Goal: Task Accomplishment & Management: Manage account settings

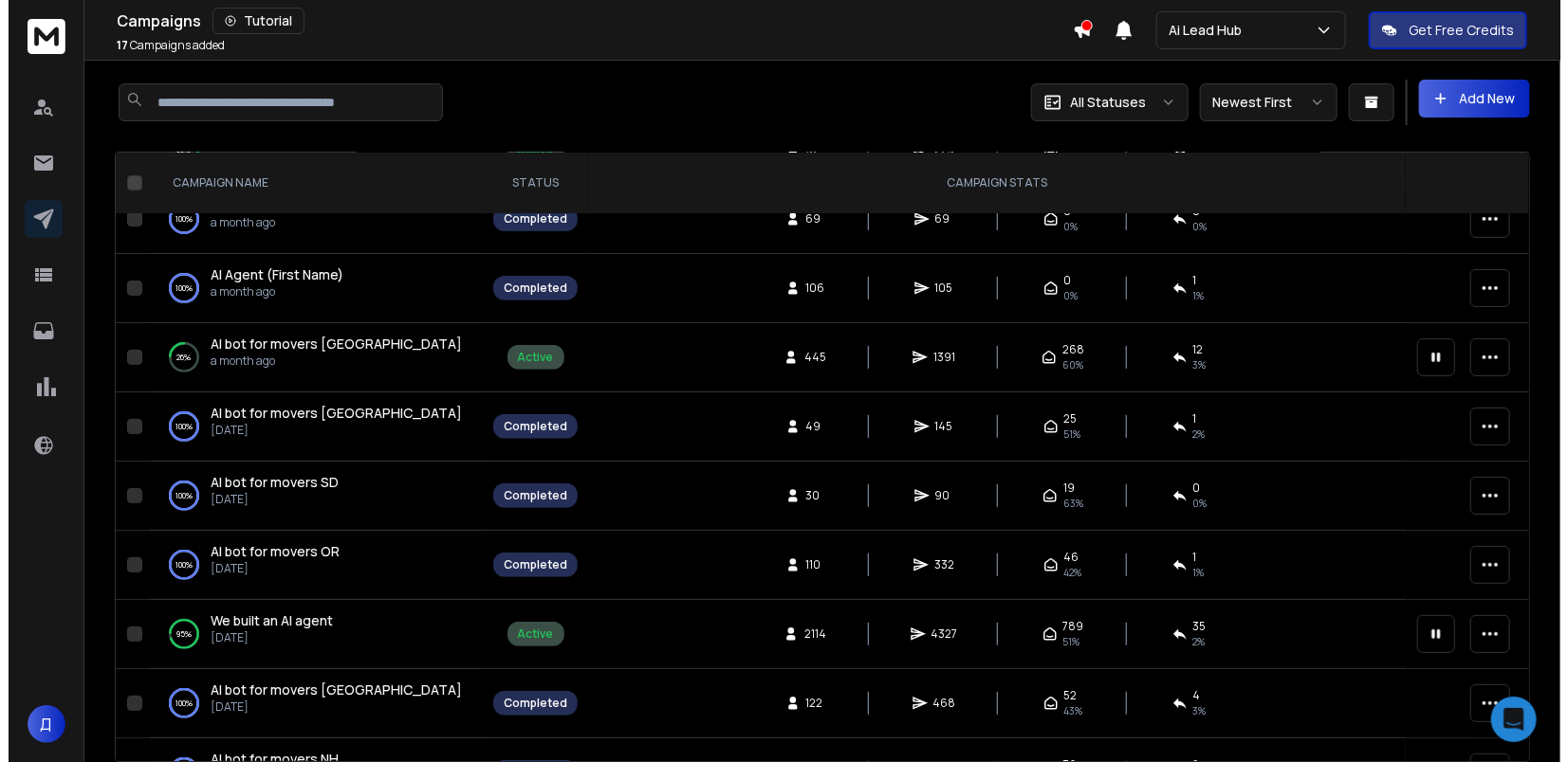
scroll to position [421, 0]
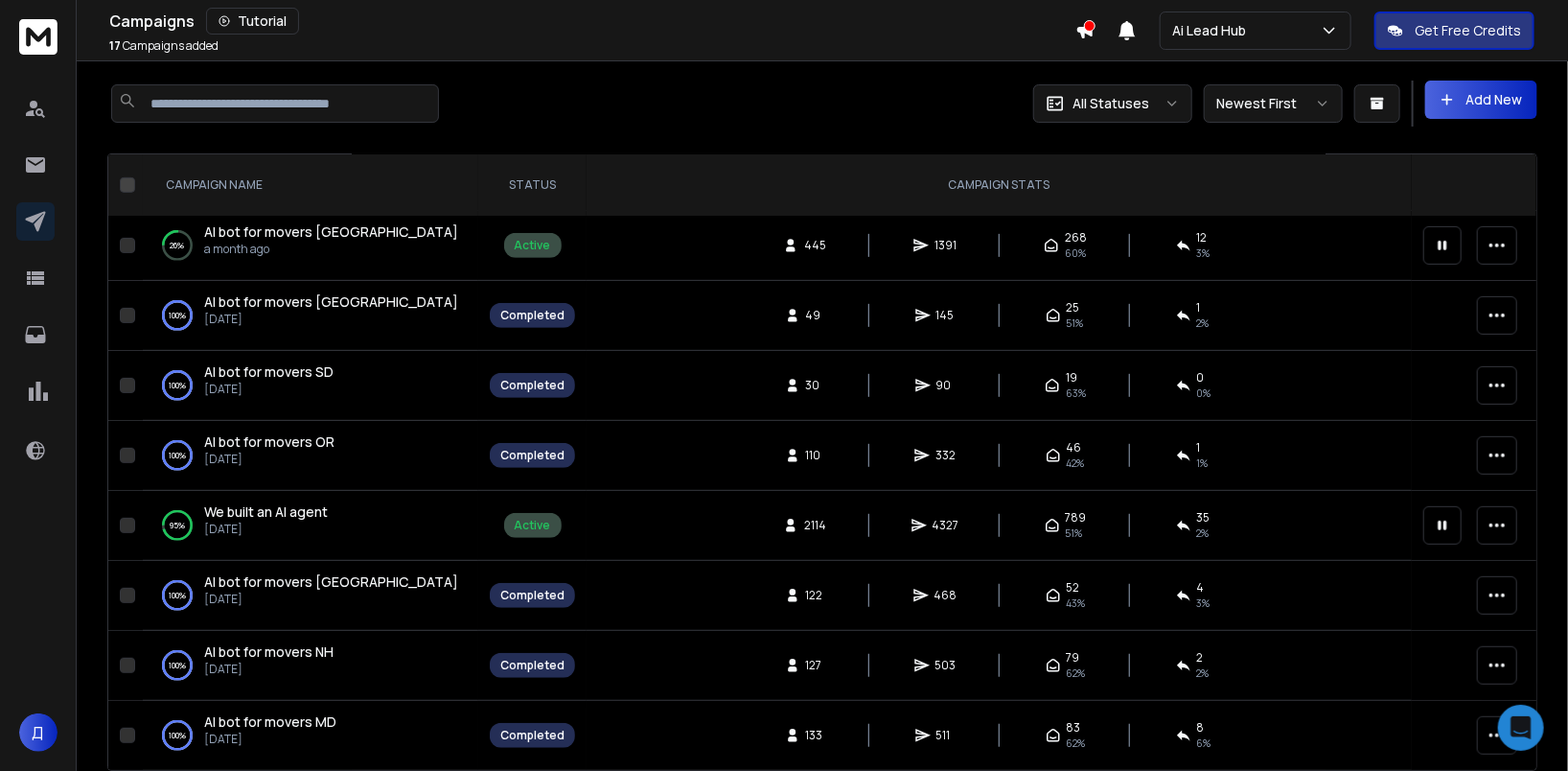
click at [383, 521] on div "95 % We built an AI agent 2 months ago" at bounding box center [311, 525] width 297 height 46
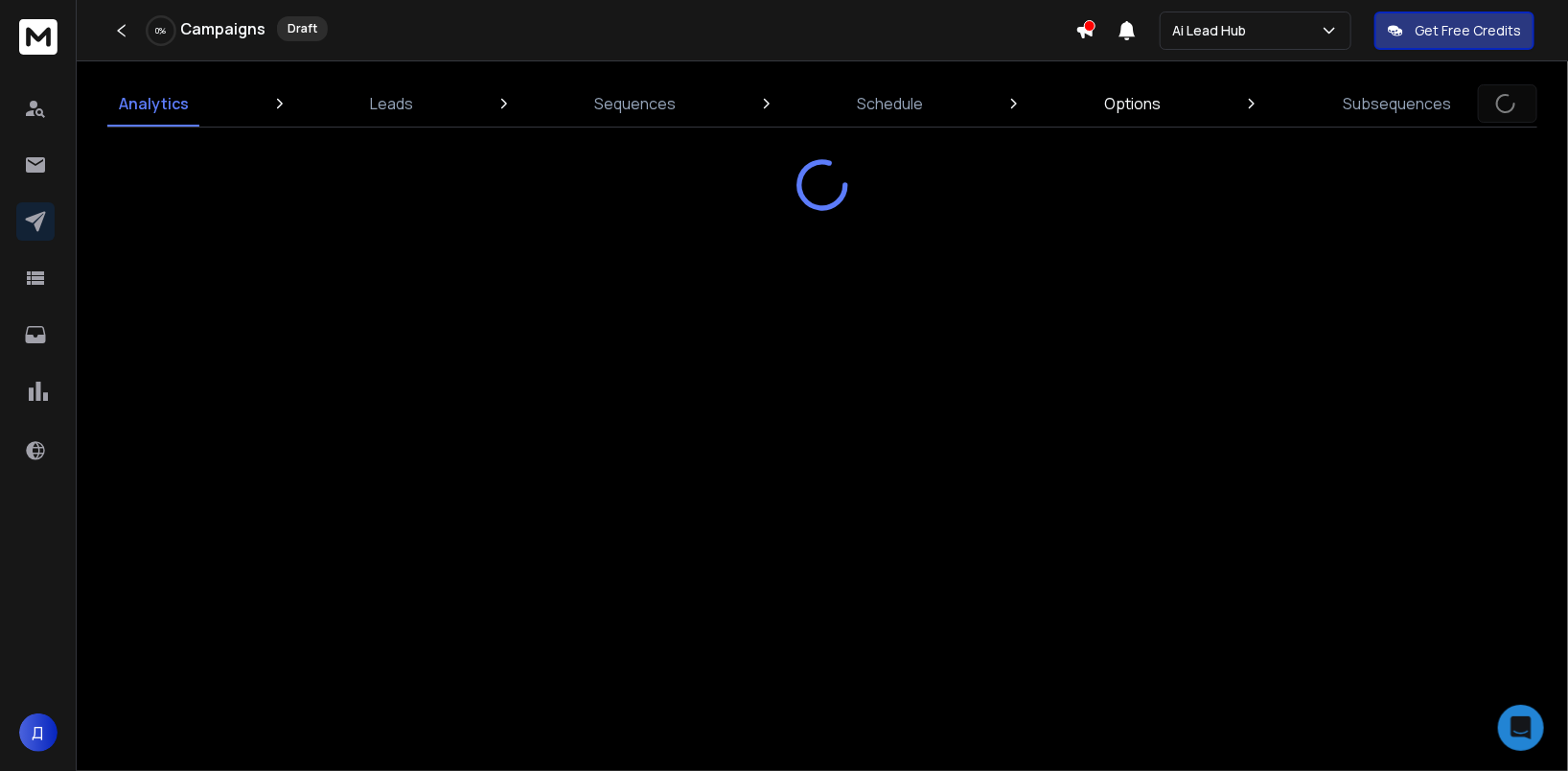
click at [1150, 107] on p "Options" at bounding box center [1133, 103] width 56 height 23
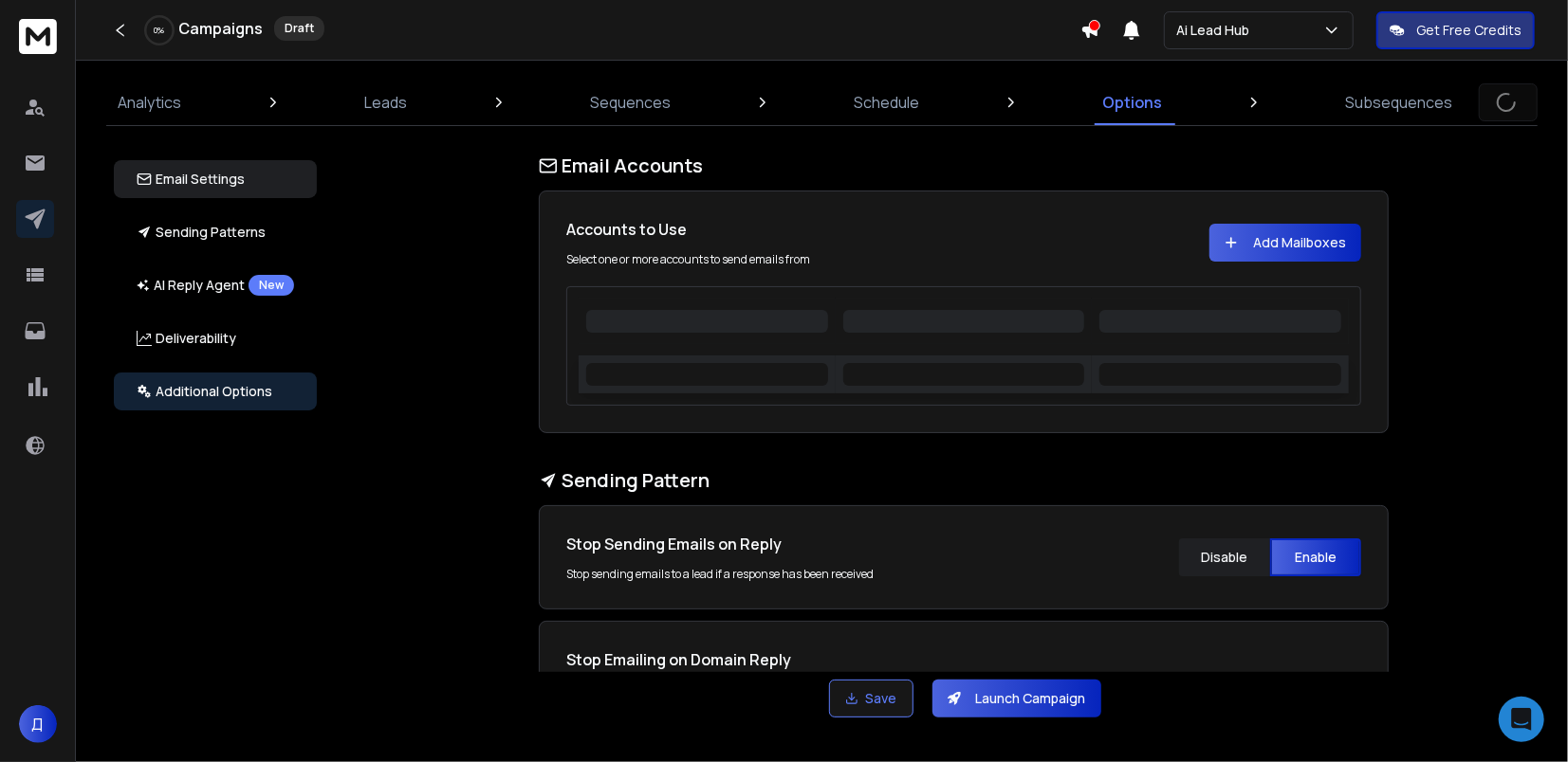
click at [206, 378] on button "Additional Options" at bounding box center [215, 391] width 203 height 38
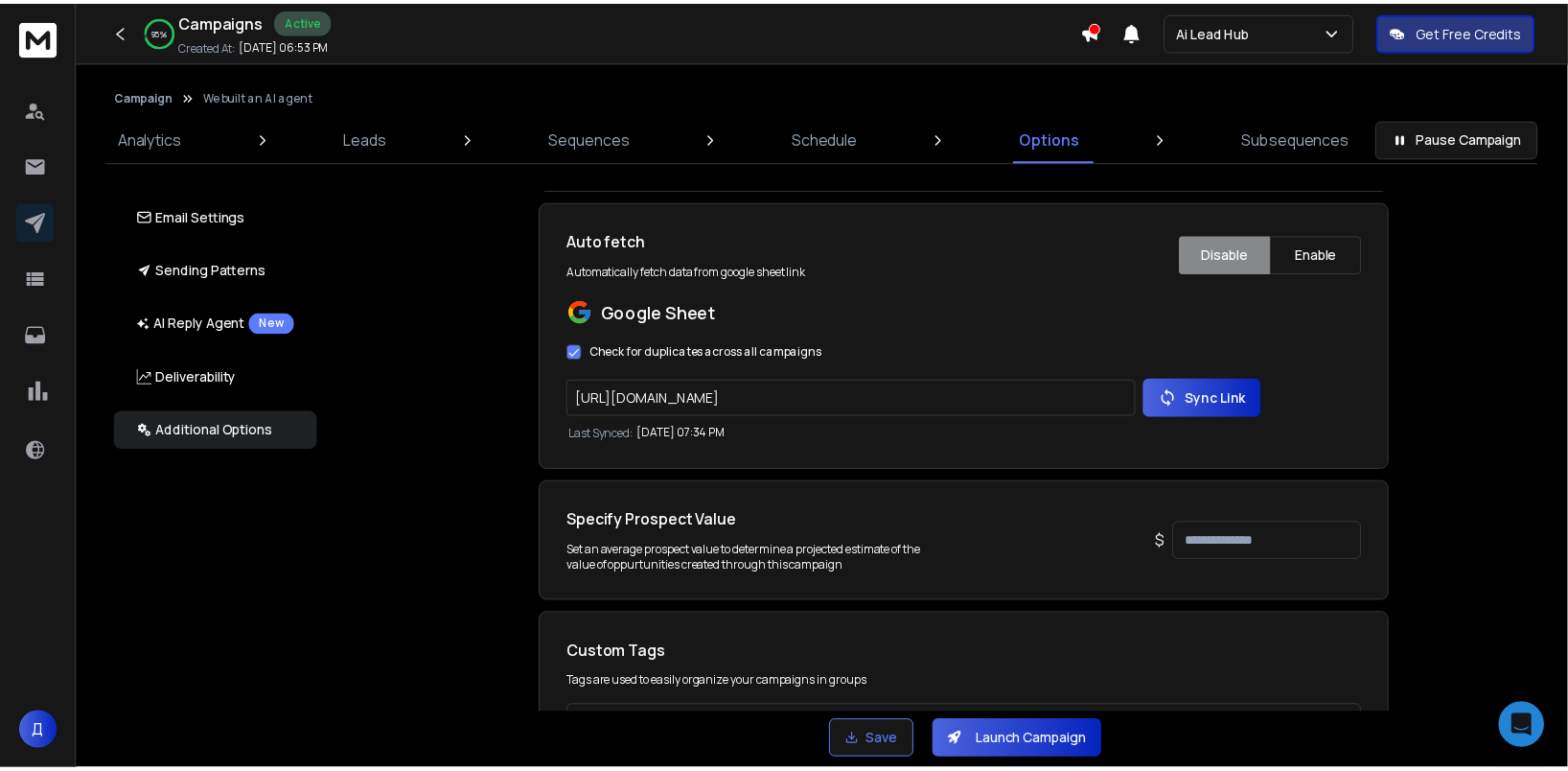
scroll to position [3579, 0]
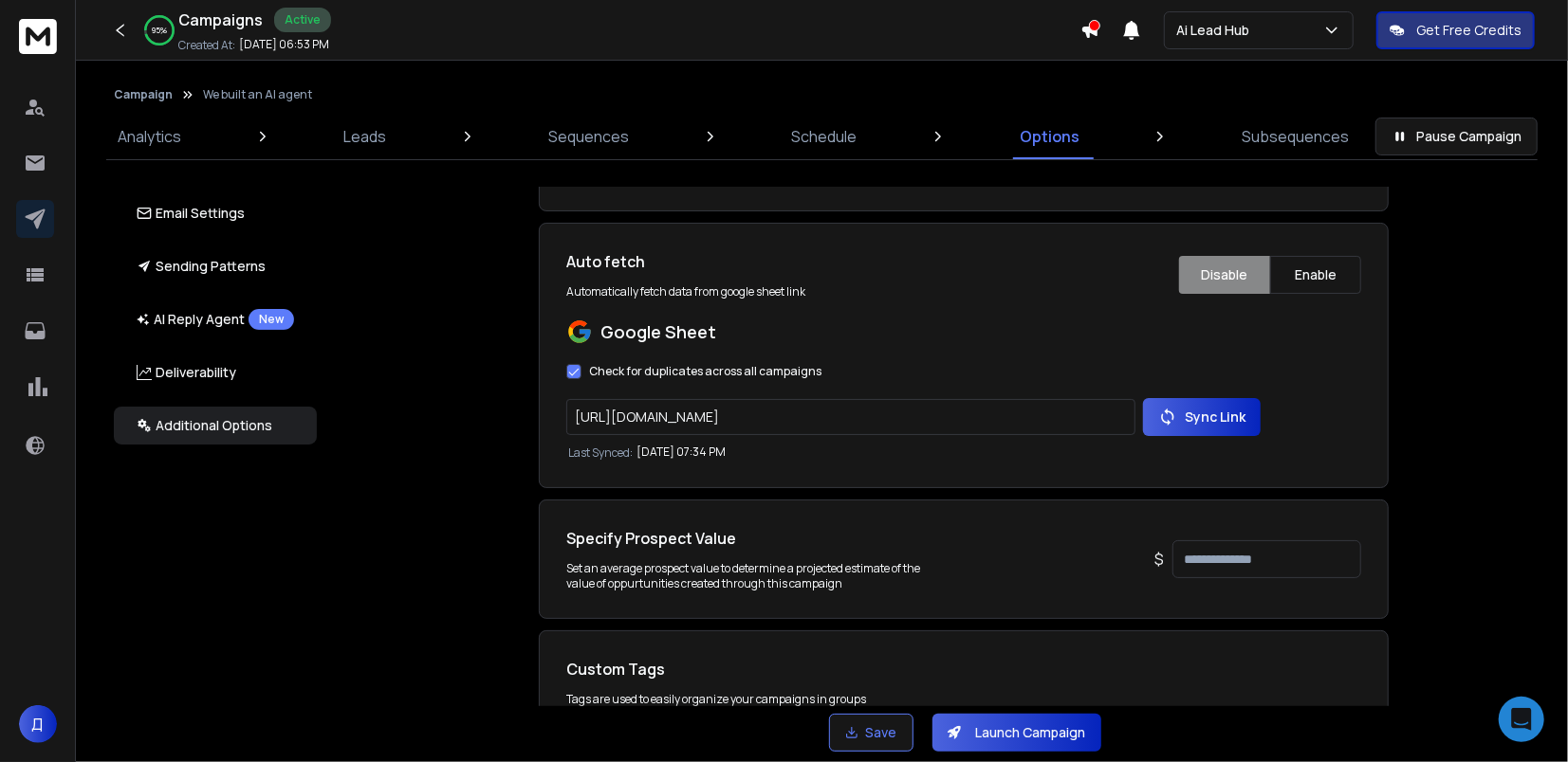
click at [1185, 407] on p "Sync Link" at bounding box center [1215, 416] width 61 height 19
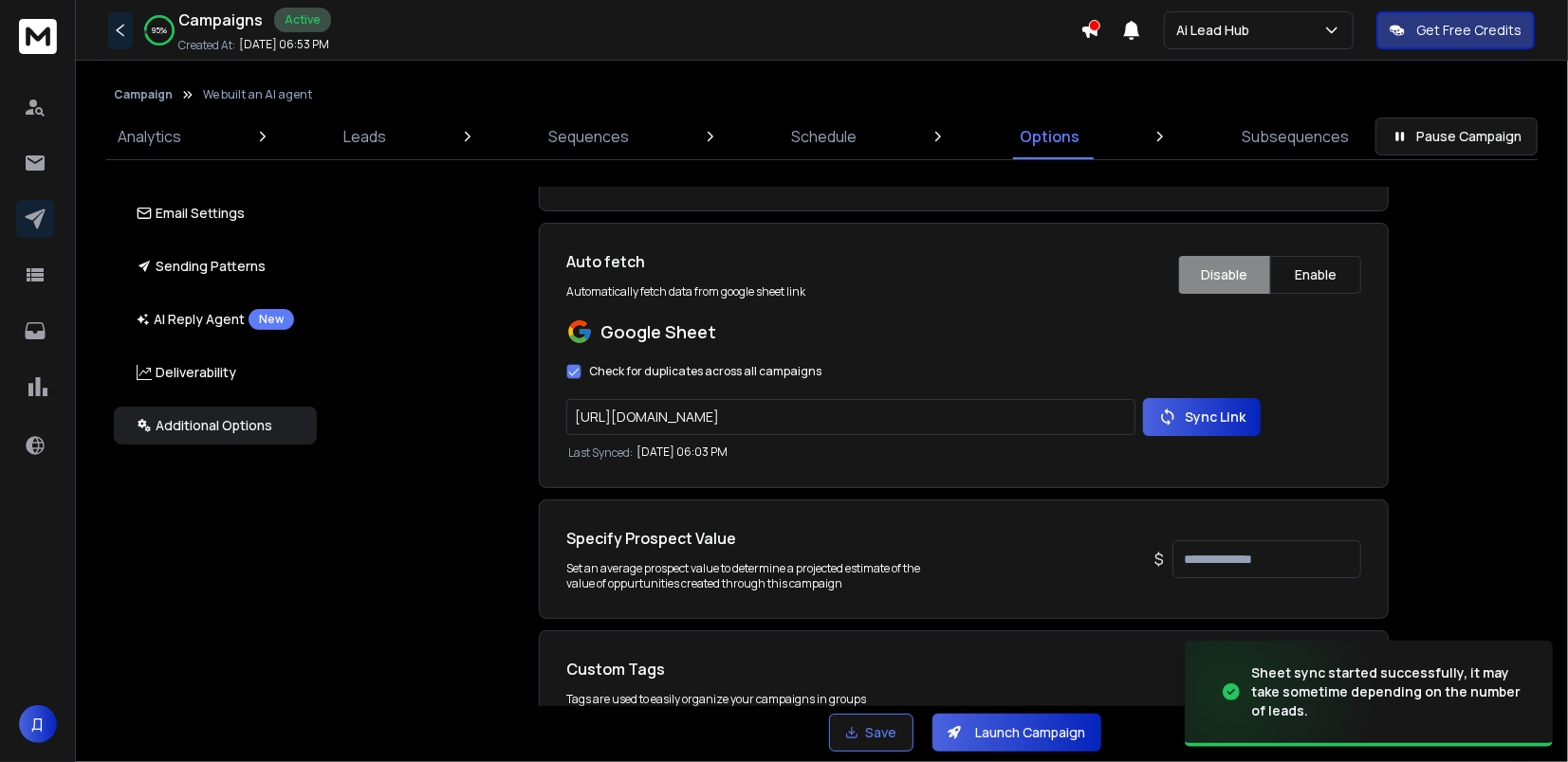
click at [121, 35] on icon at bounding box center [120, 29] width 17 height 17
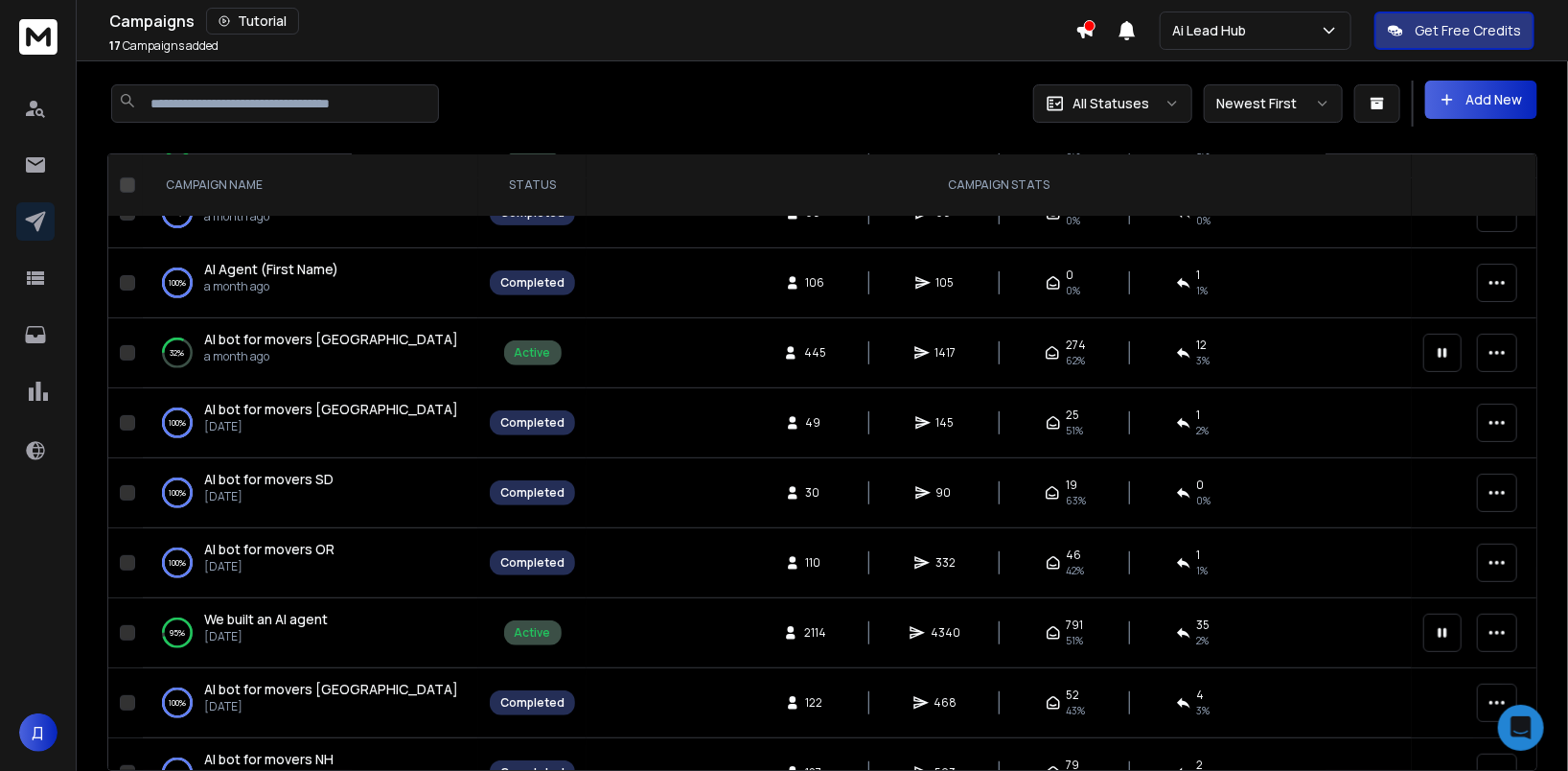
scroll to position [319, 0]
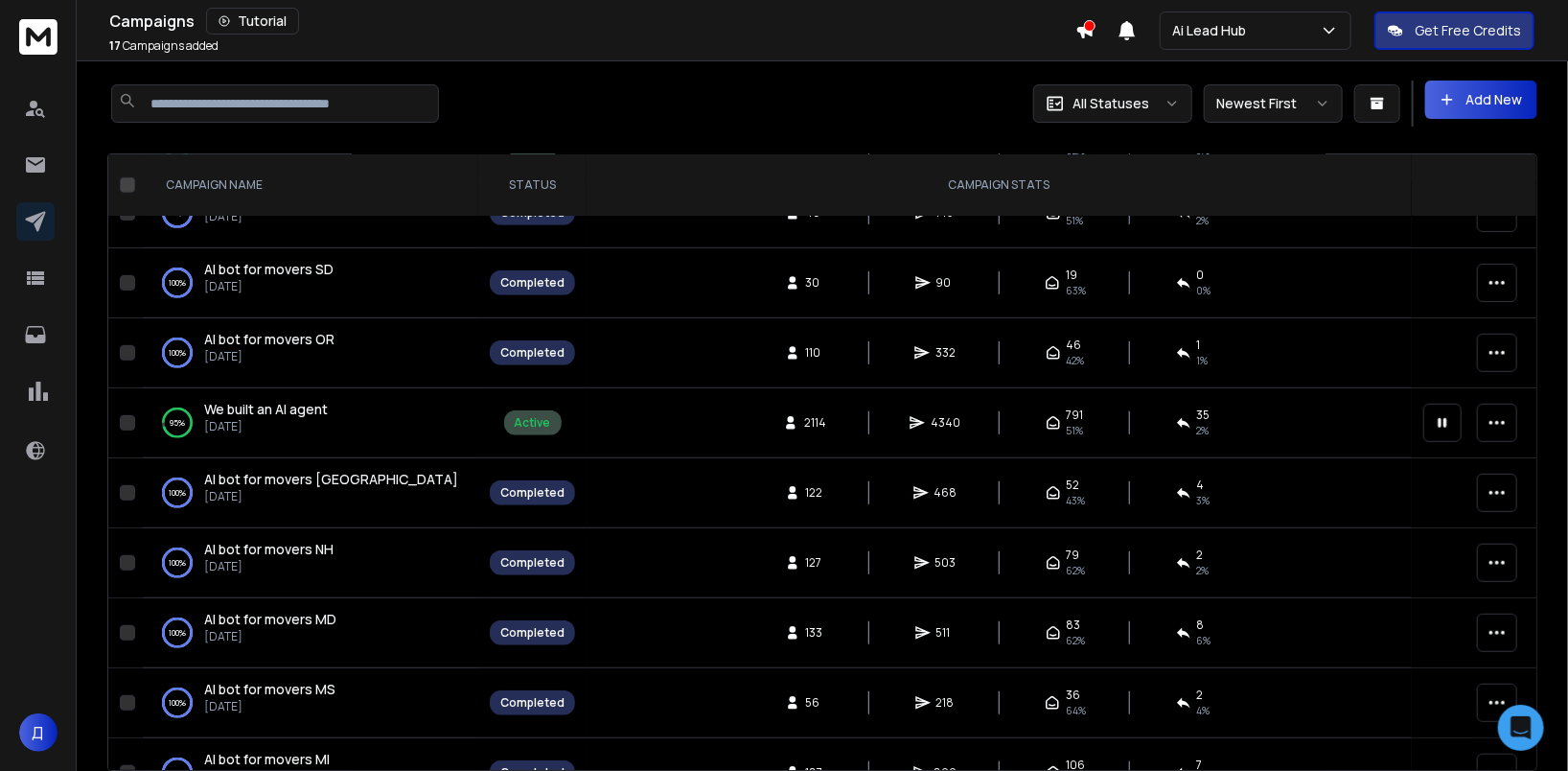
scroll to position [532, 0]
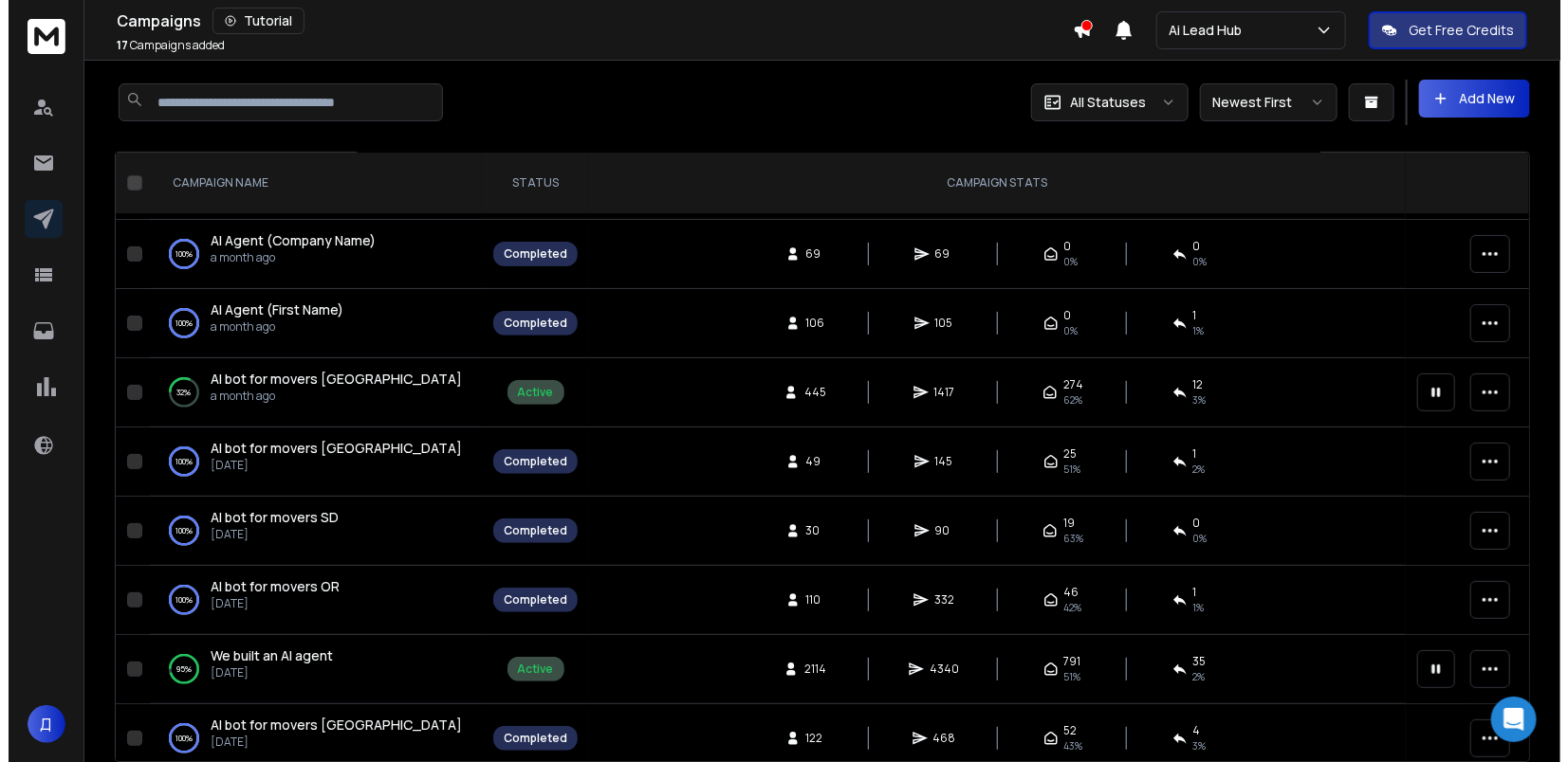
scroll to position [315, 0]
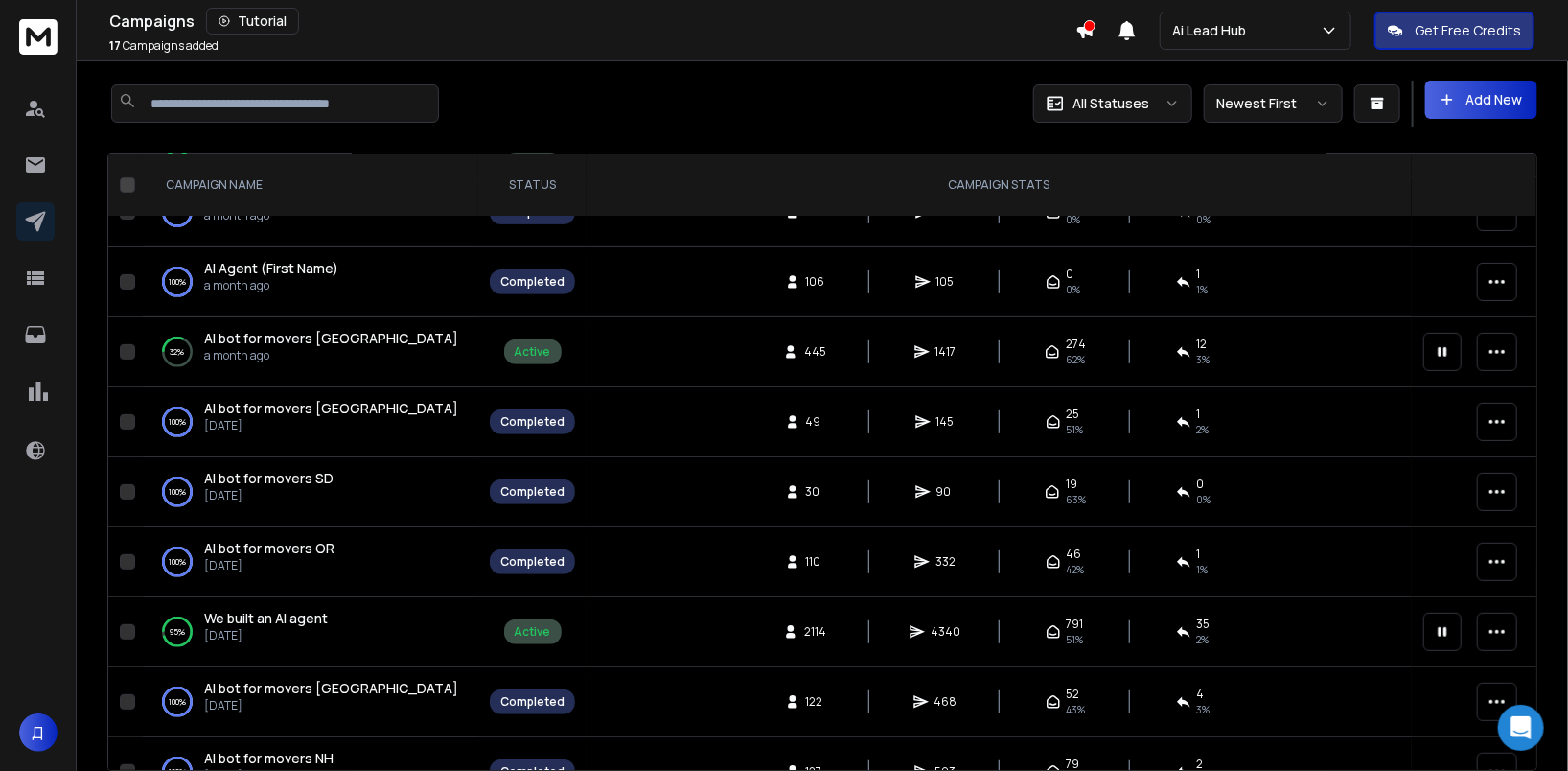
click at [634, 610] on td "2114 4340 791 51 % 35 2 %" at bounding box center [998, 632] width 825 height 70
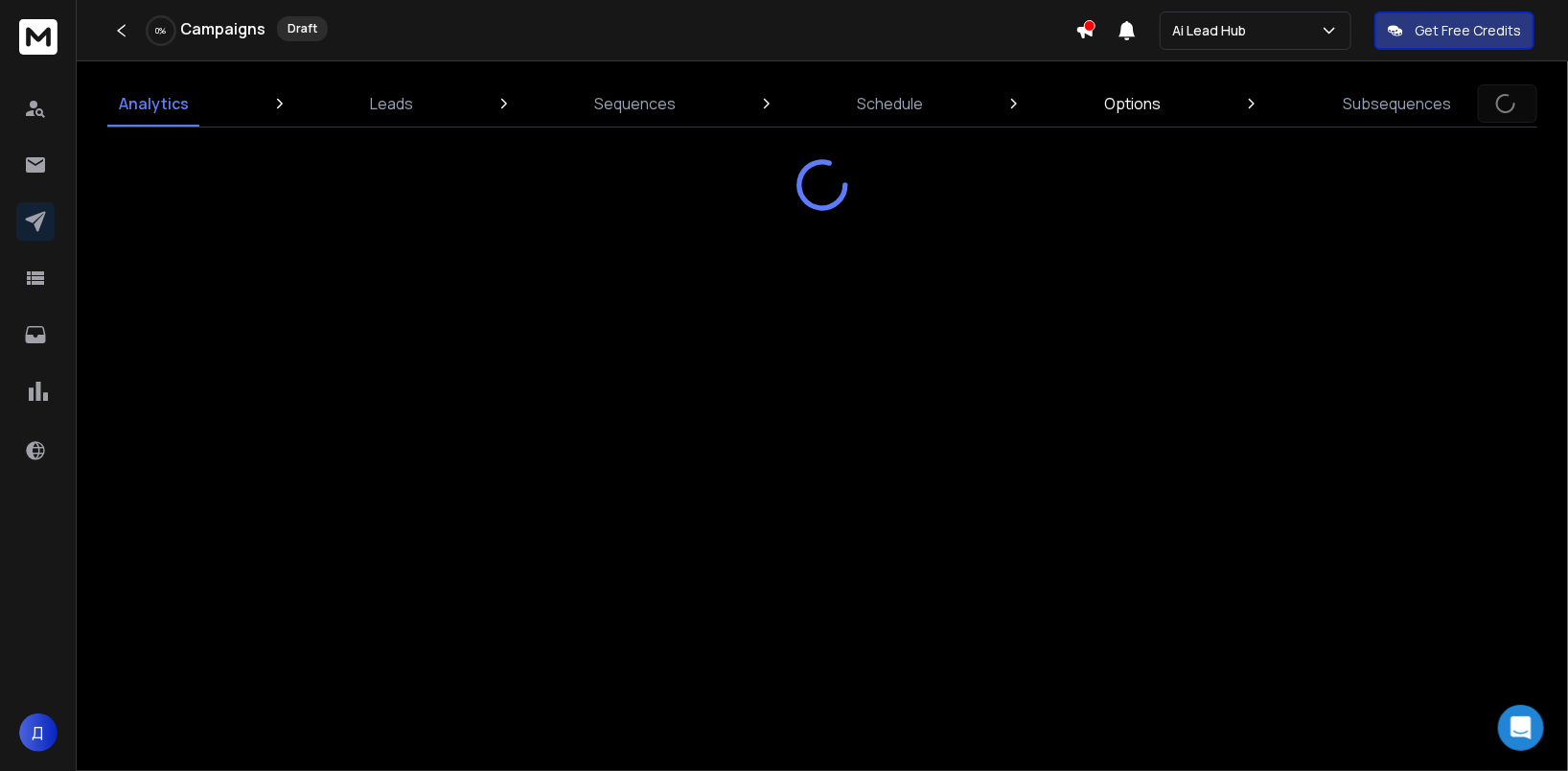
click at [1137, 108] on p "Options" at bounding box center [1133, 103] width 56 height 23
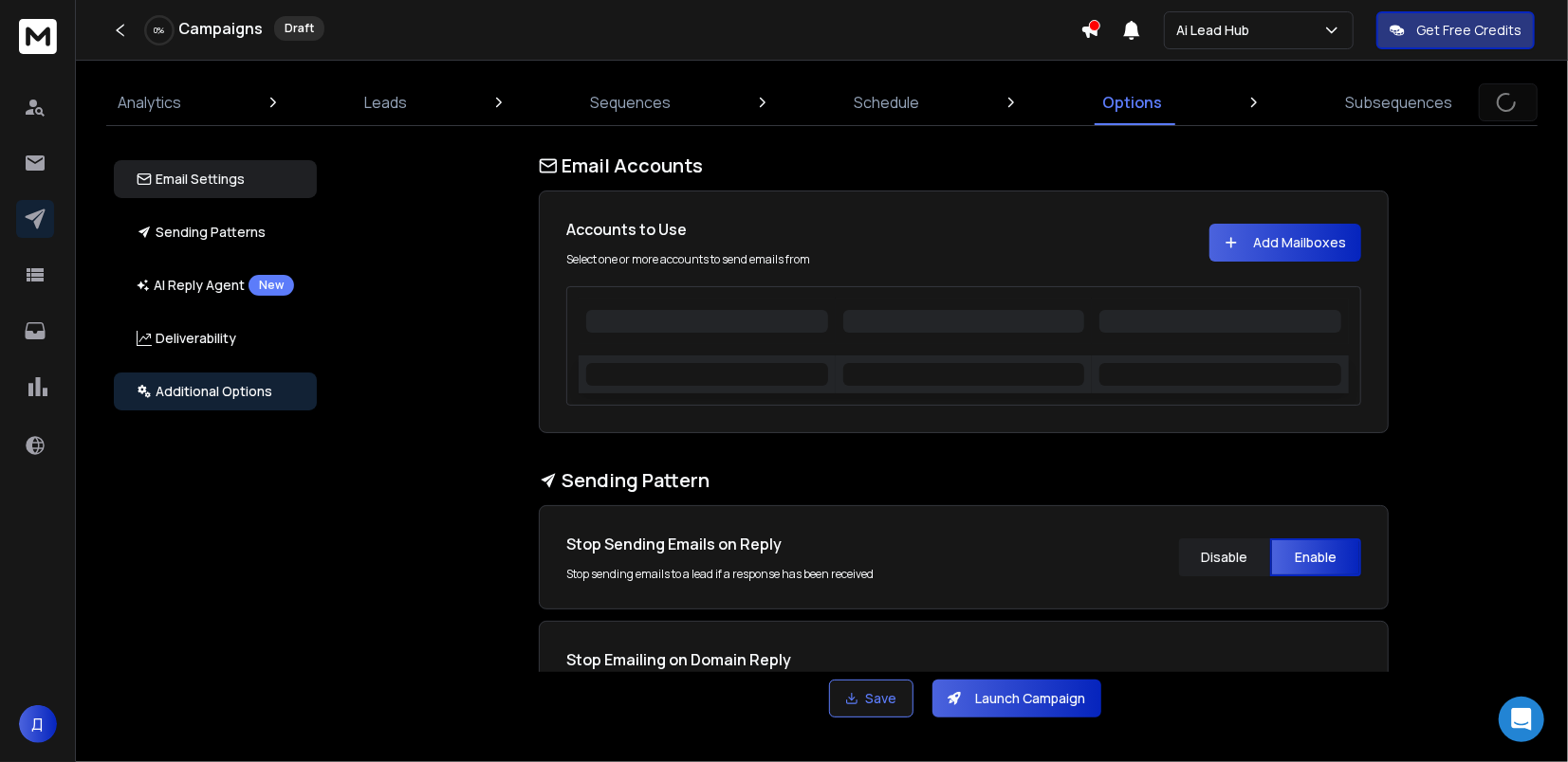
click at [172, 391] on p "Additional Options" at bounding box center [204, 391] width 135 height 19
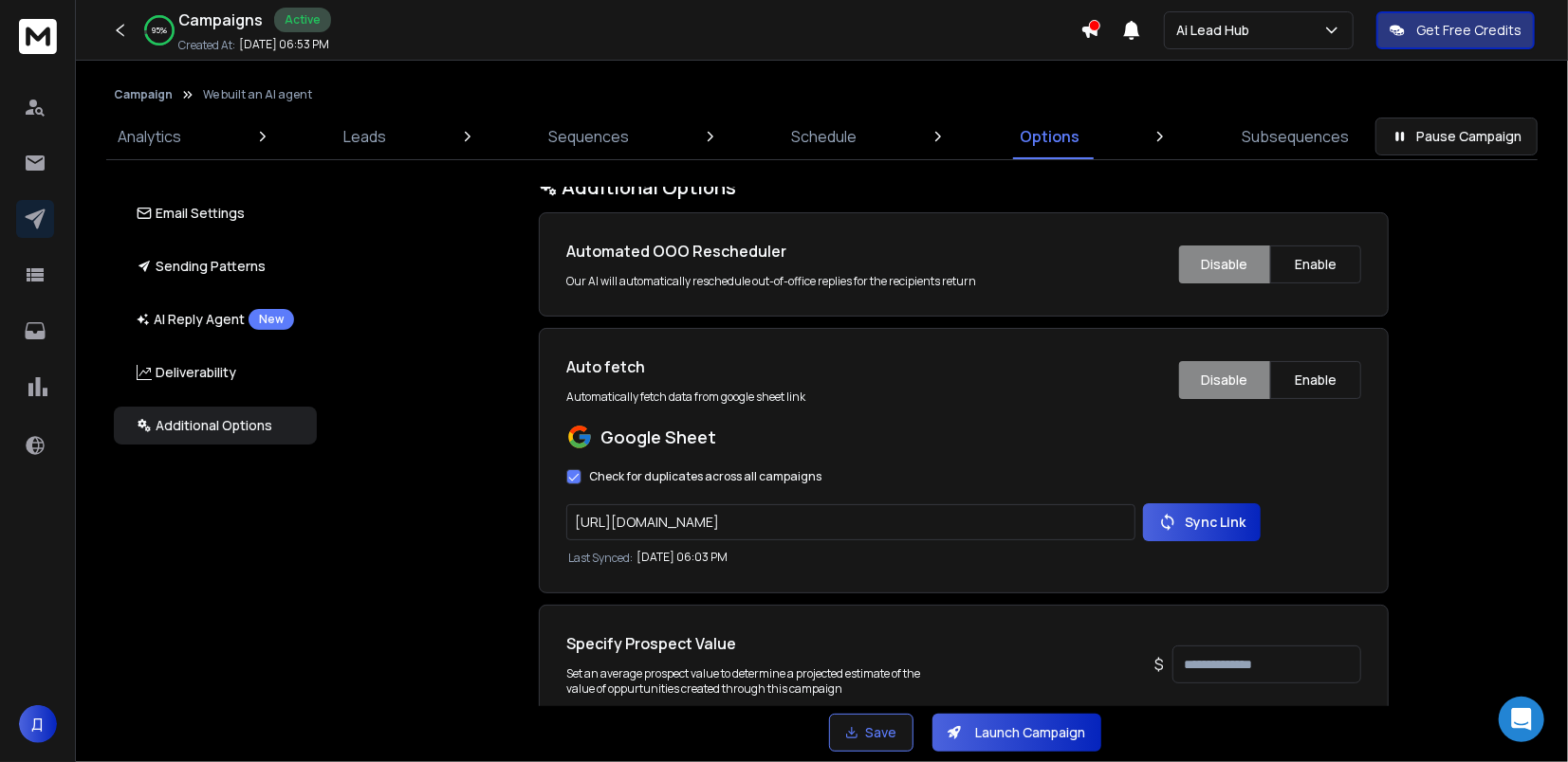
scroll to position [3747, 0]
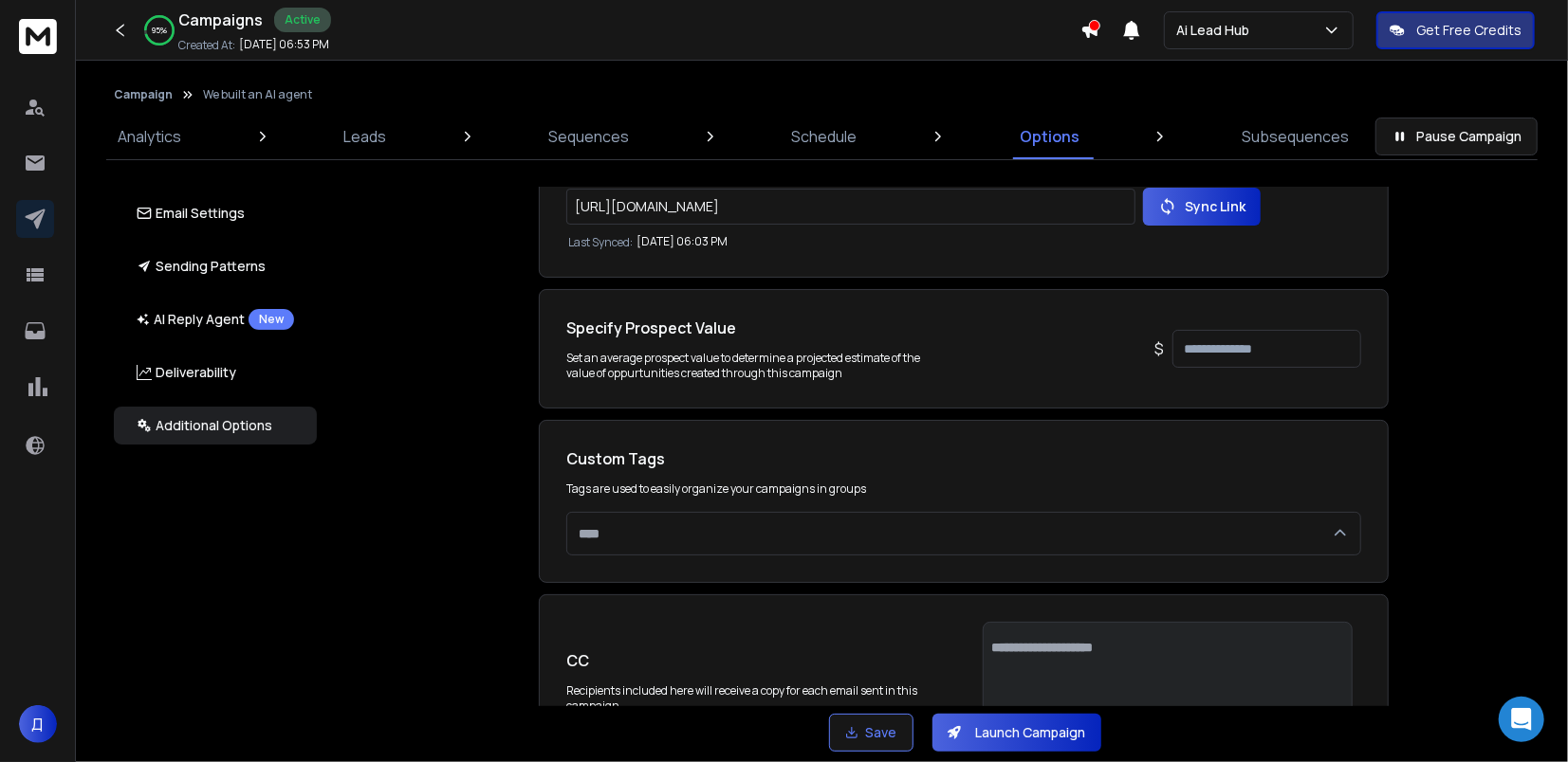
click at [1196, 205] on p "Sync Link" at bounding box center [1215, 206] width 61 height 19
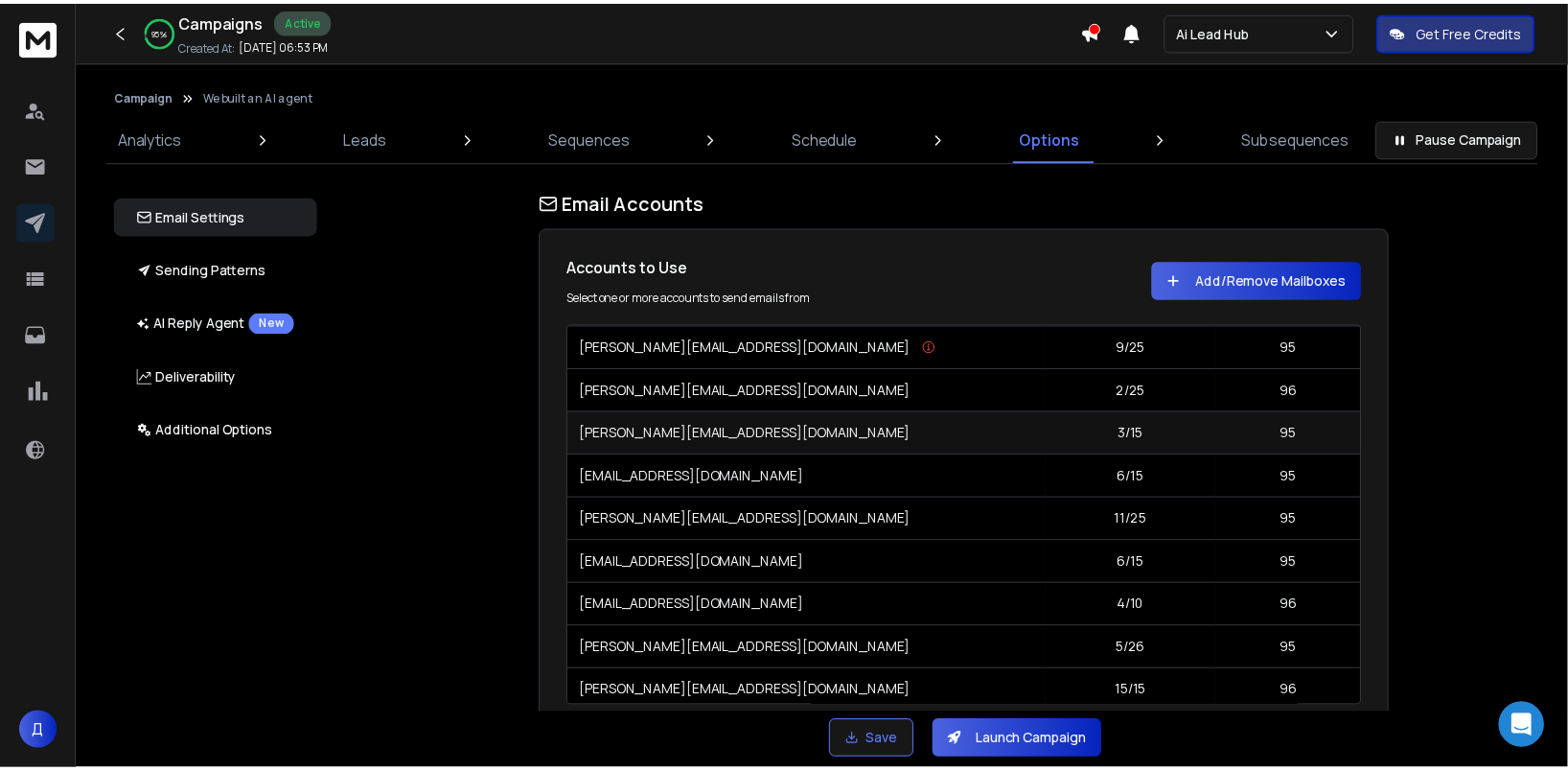
scroll to position [0, 0]
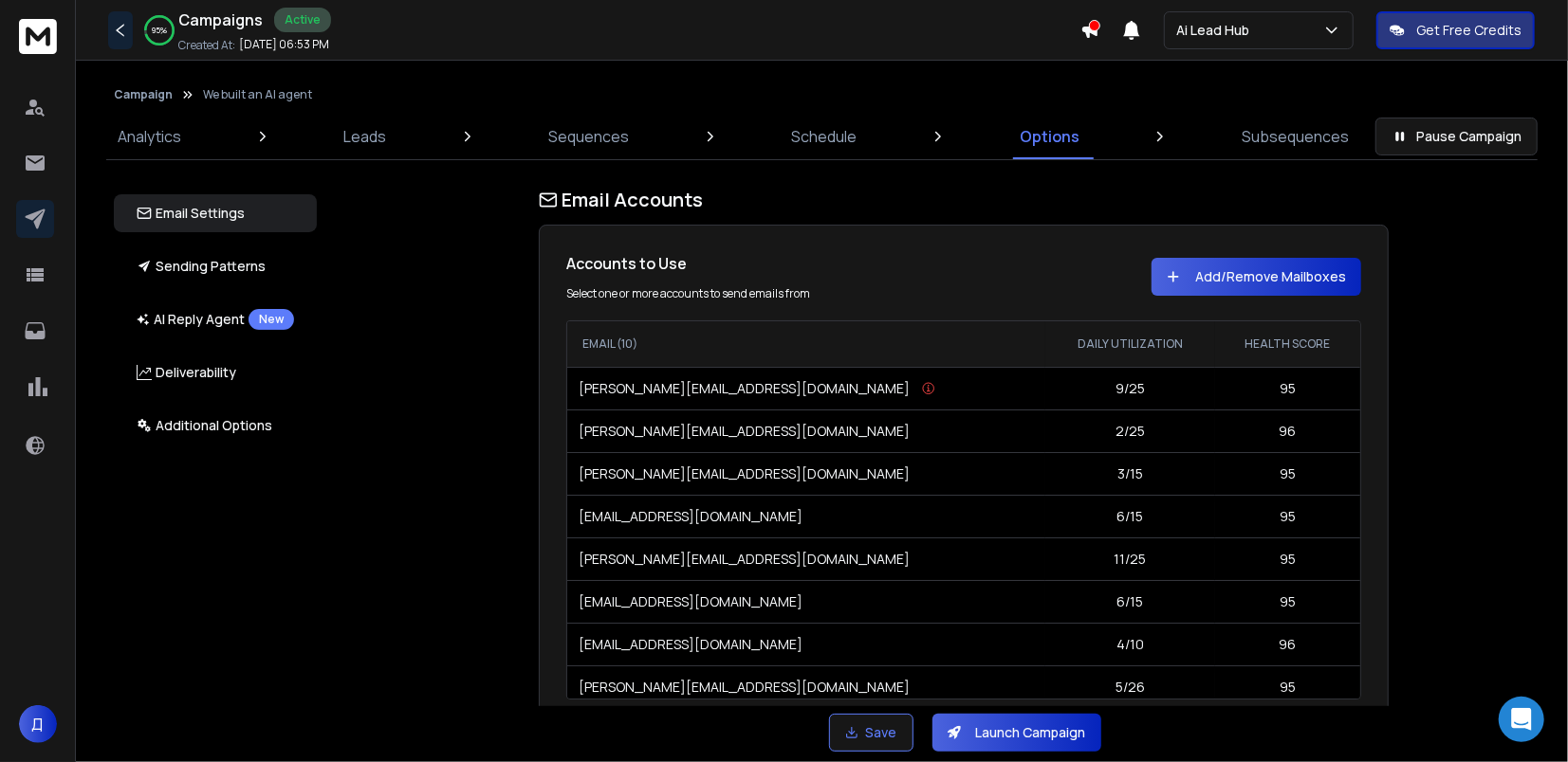
click at [126, 30] on icon at bounding box center [120, 29] width 17 height 17
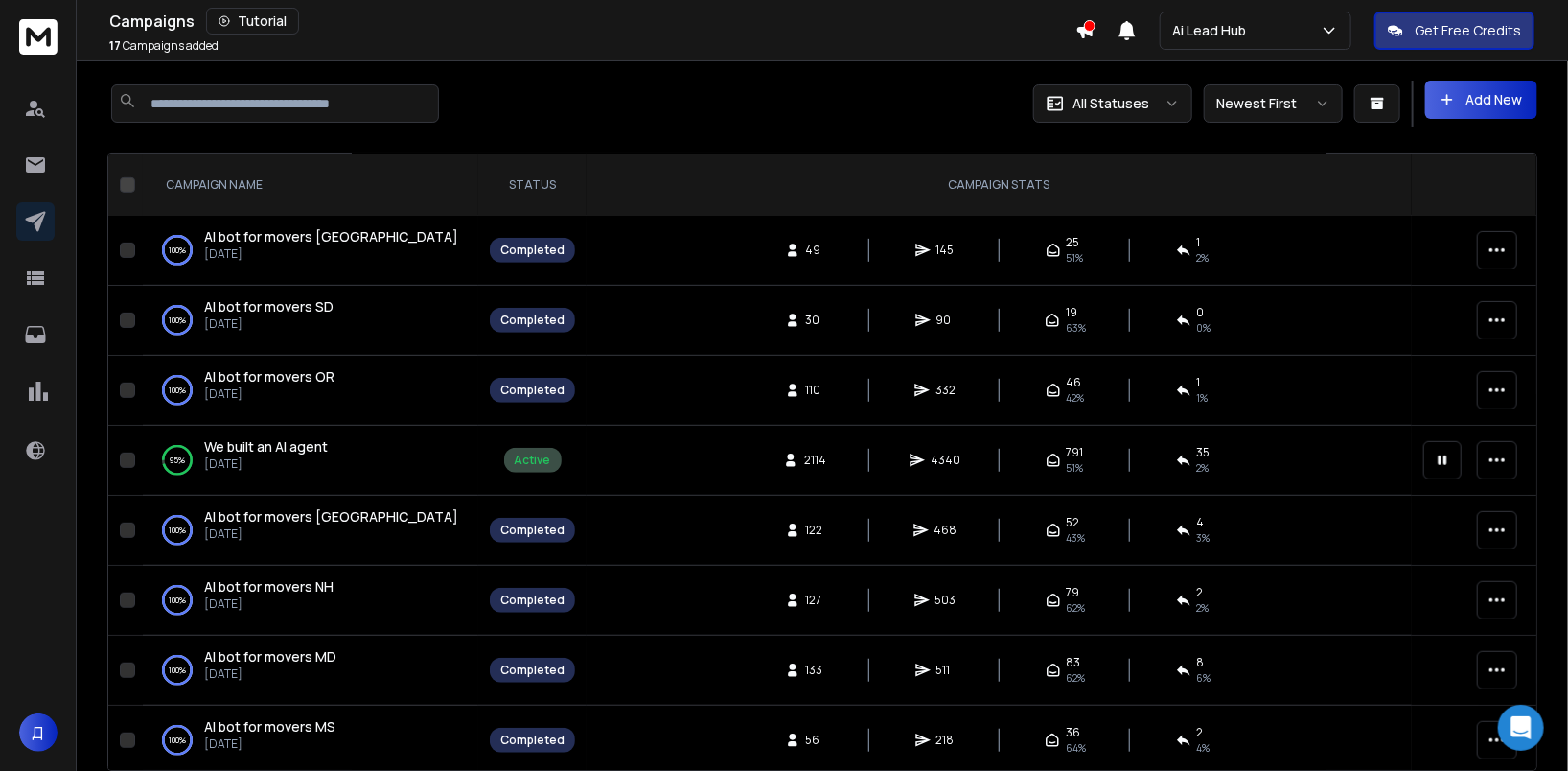
scroll to position [532, 0]
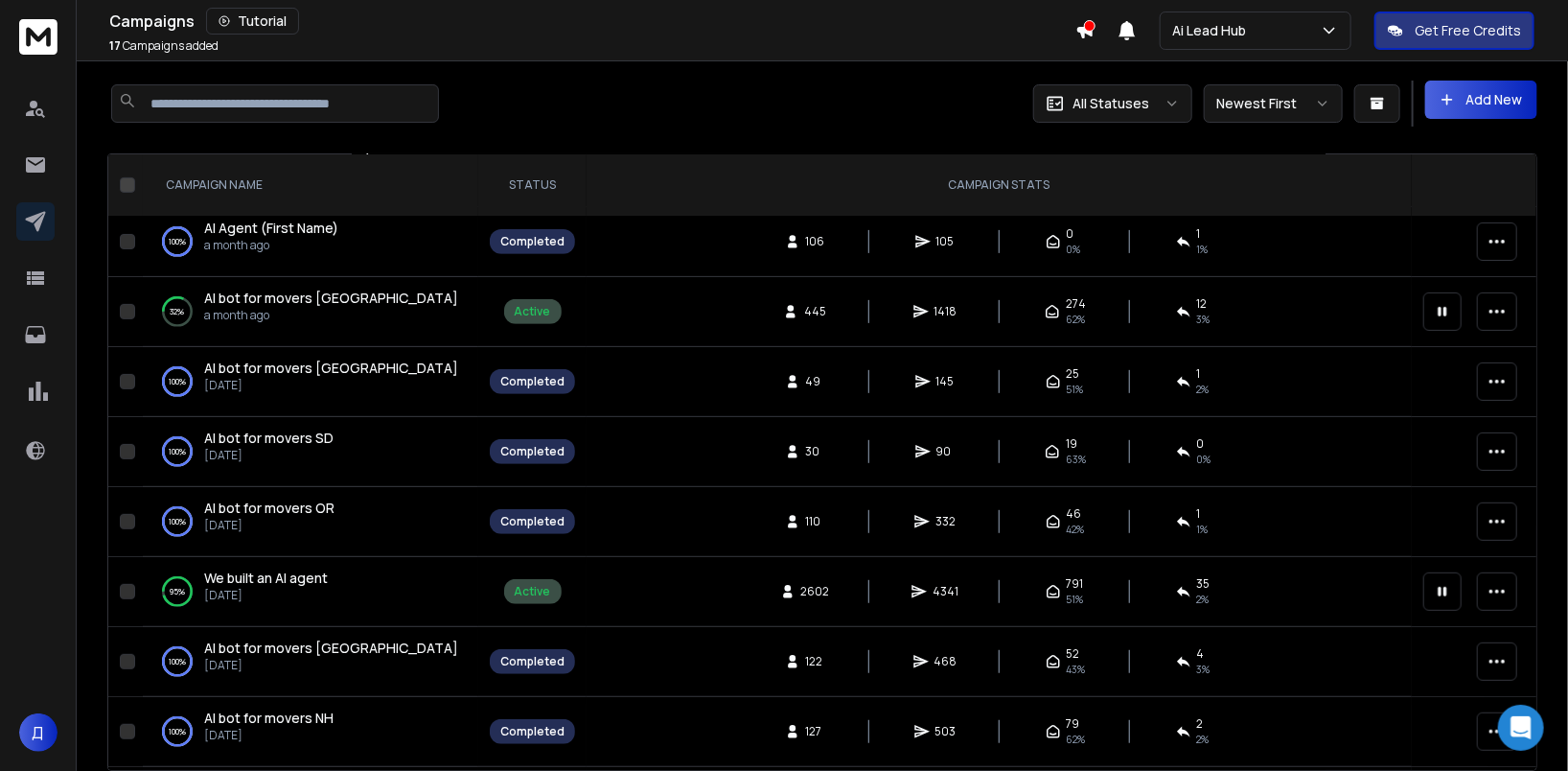
scroll to position [532, 0]
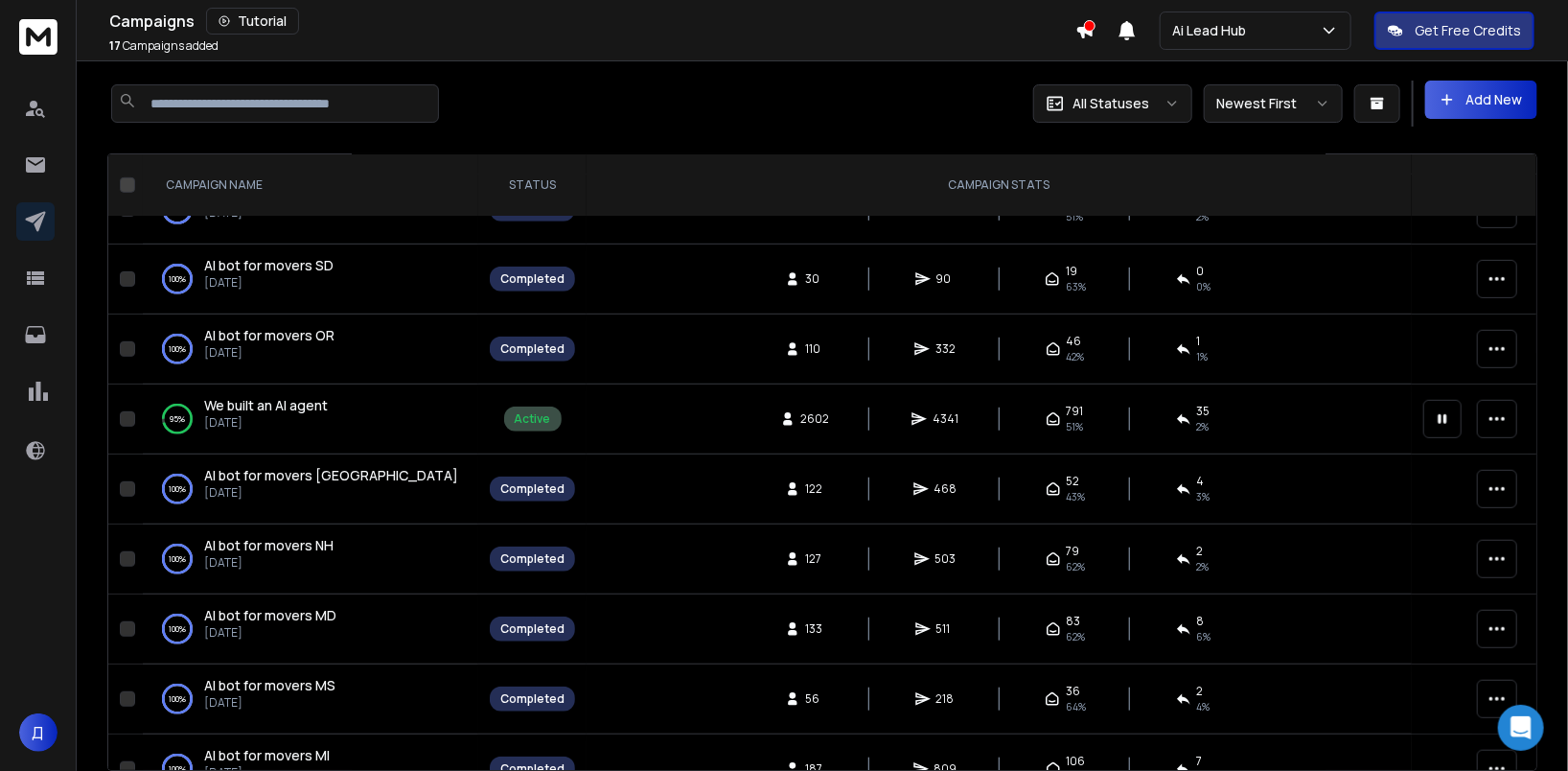
click at [326, 406] on span "We built an AI agent" at bounding box center [265, 405] width 124 height 18
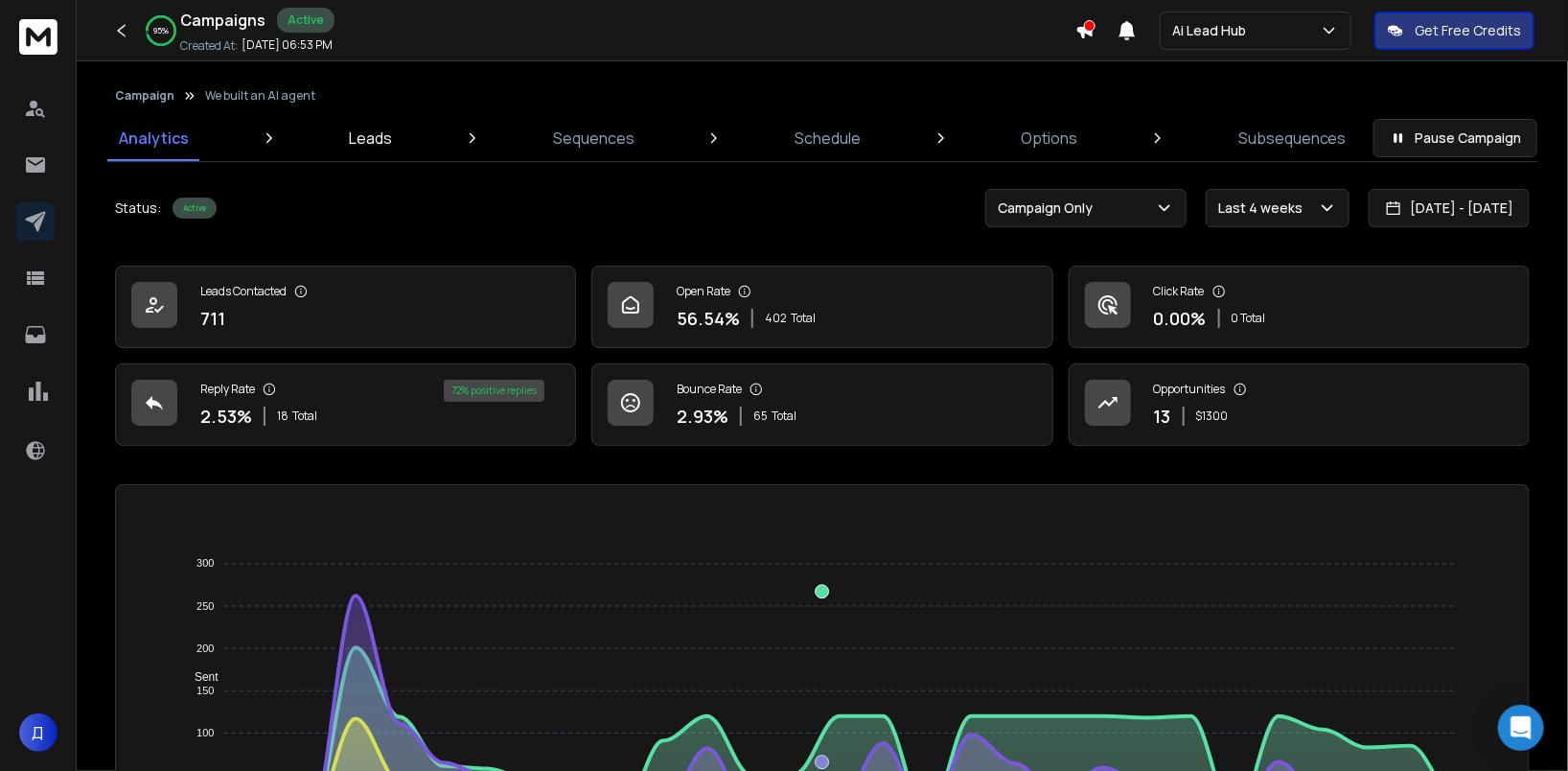
click at [387, 137] on p "Leads" at bounding box center [370, 138] width 44 height 23
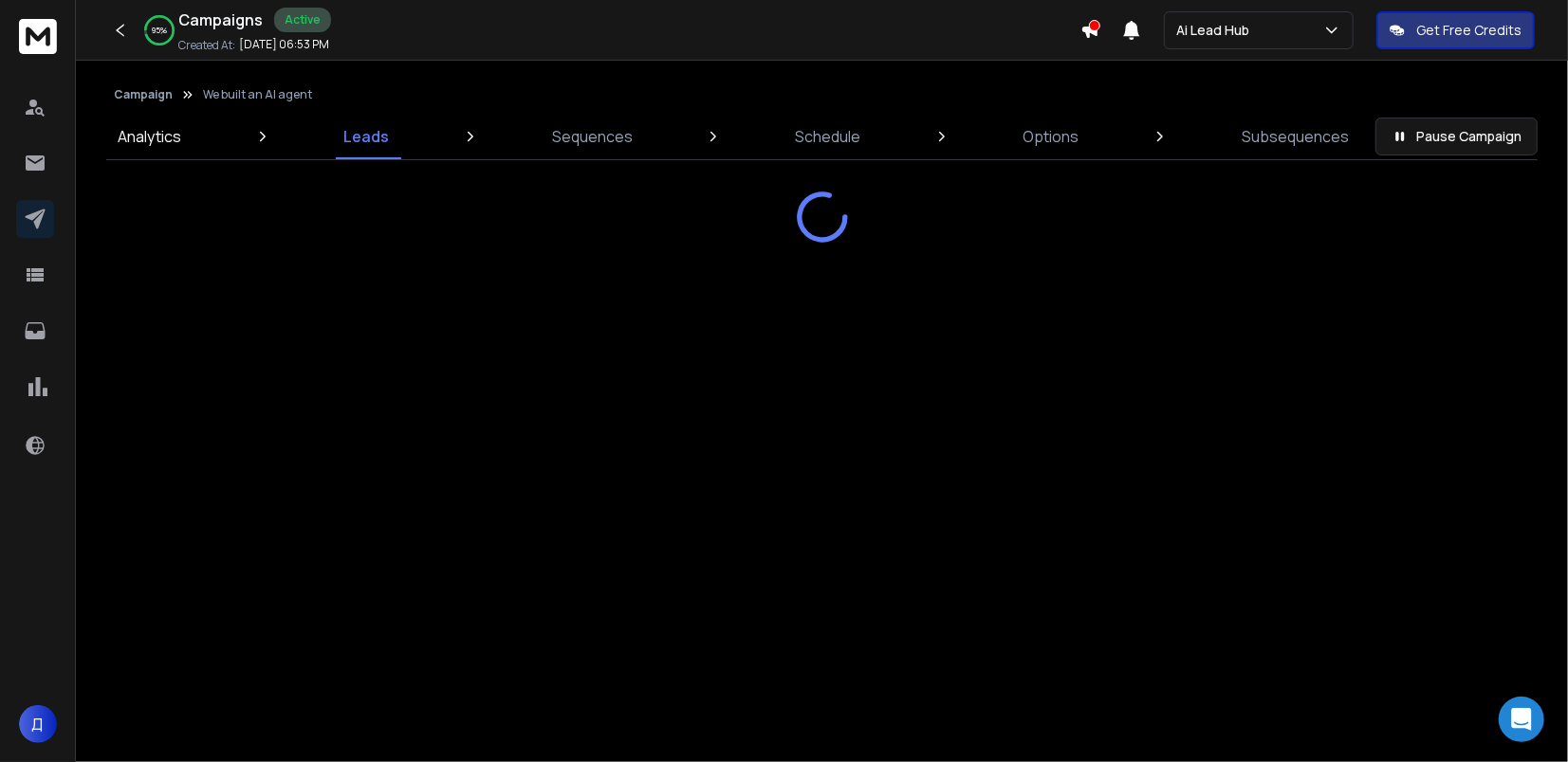
click at [166, 144] on p "Analytics" at bounding box center [149, 136] width 64 height 23
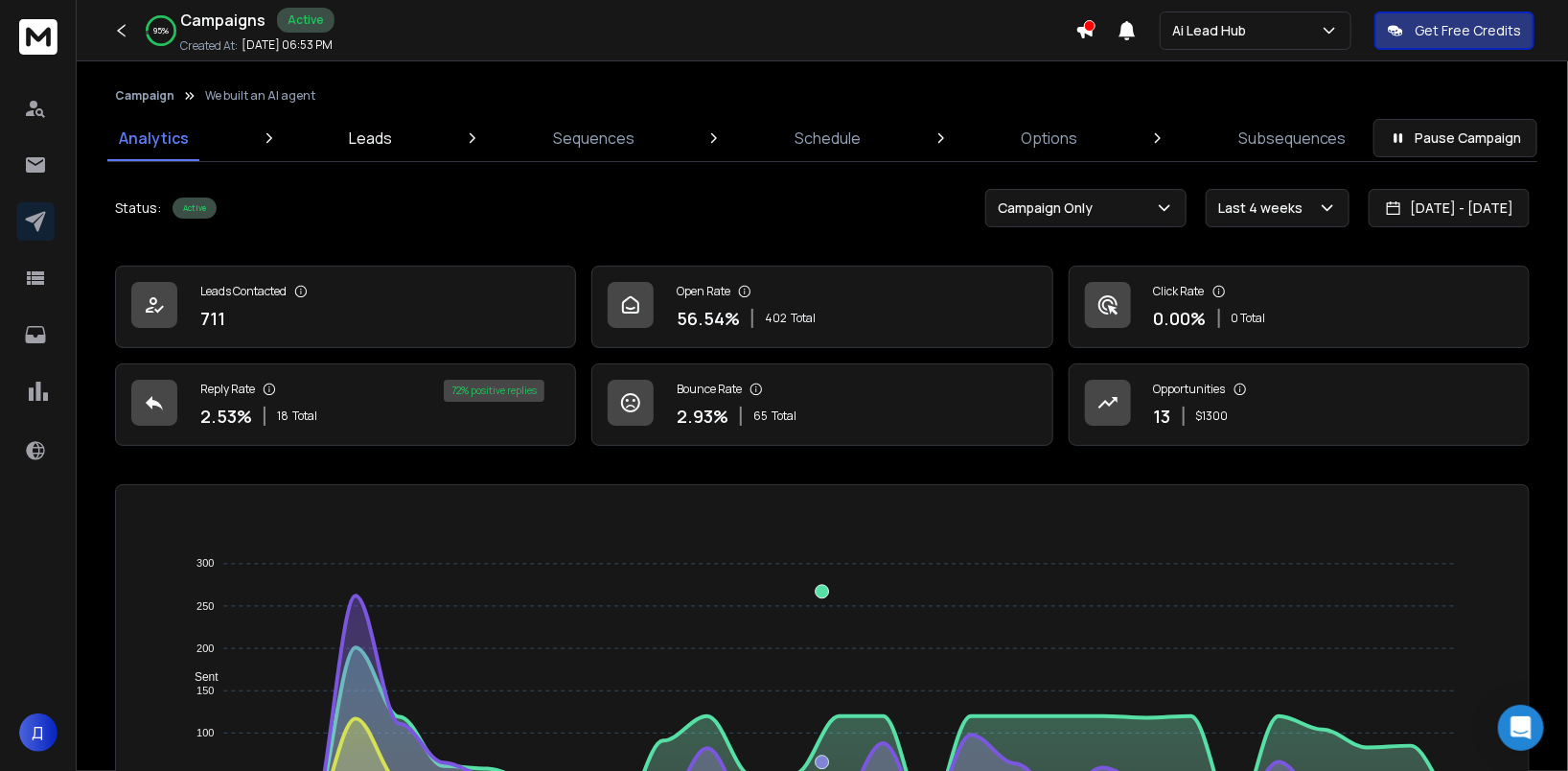
click at [366, 139] on p "Leads" at bounding box center [370, 138] width 44 height 23
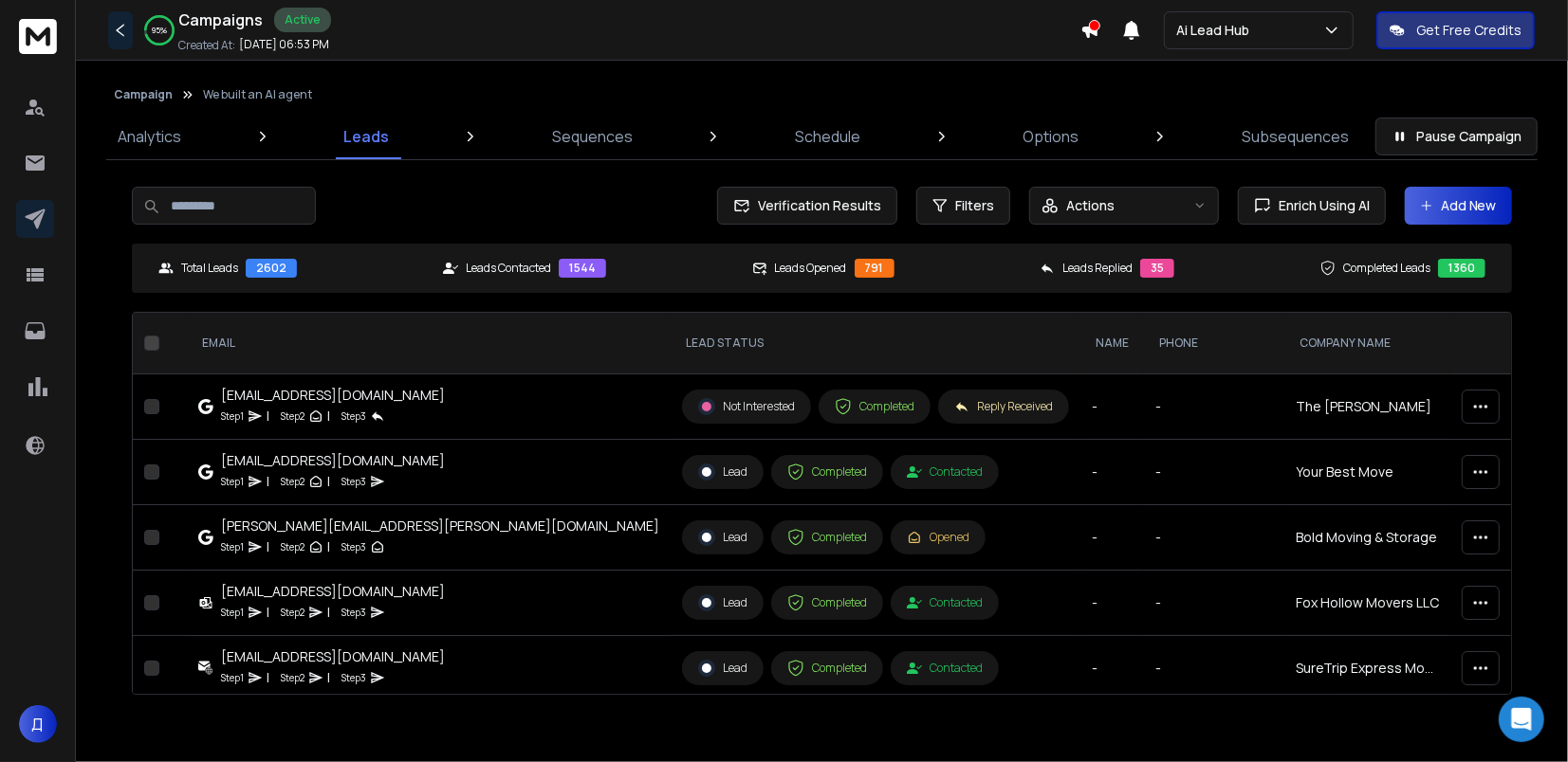
click at [129, 32] on button at bounding box center [120, 30] width 24 height 38
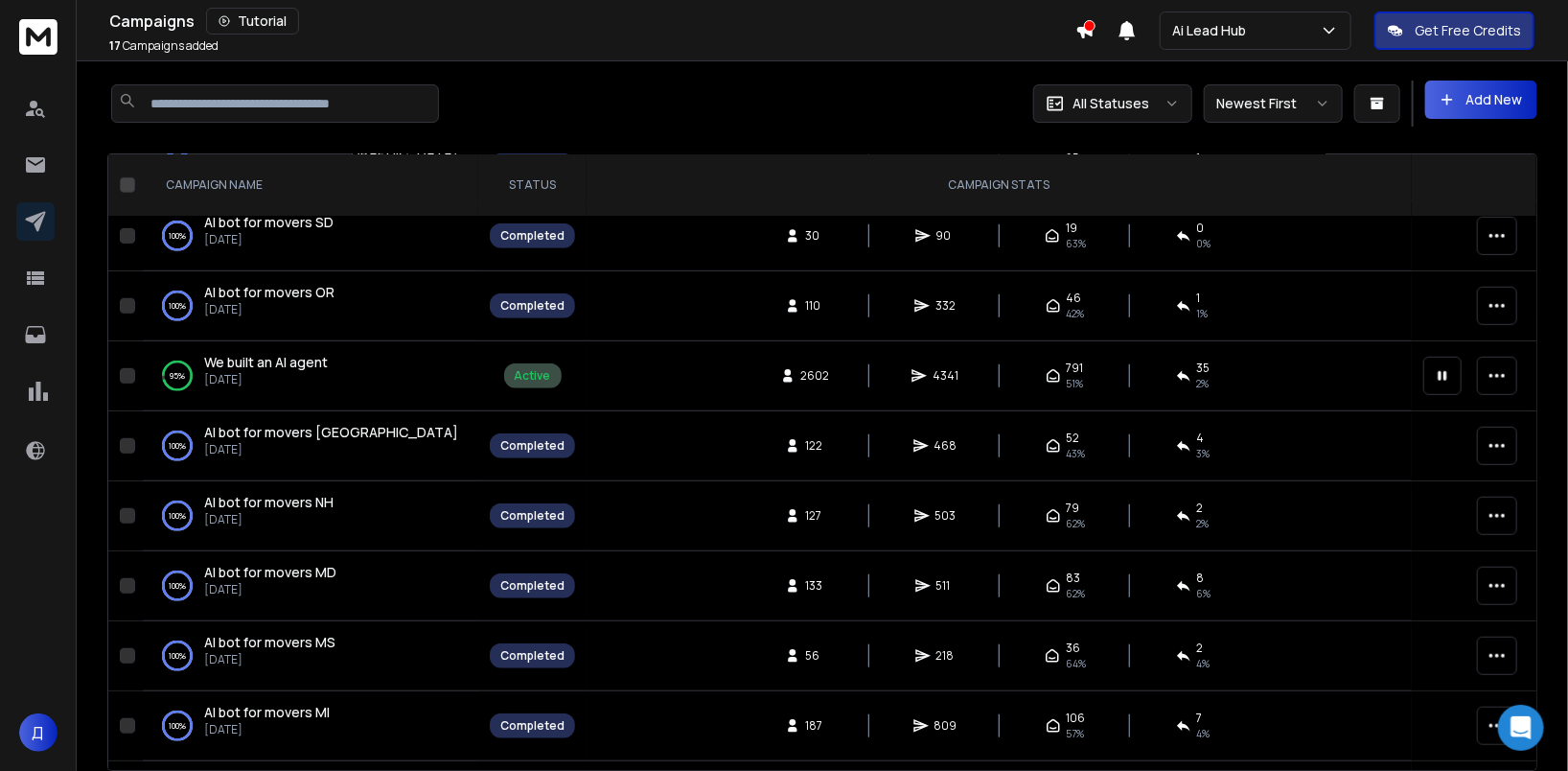
scroll to position [542, 0]
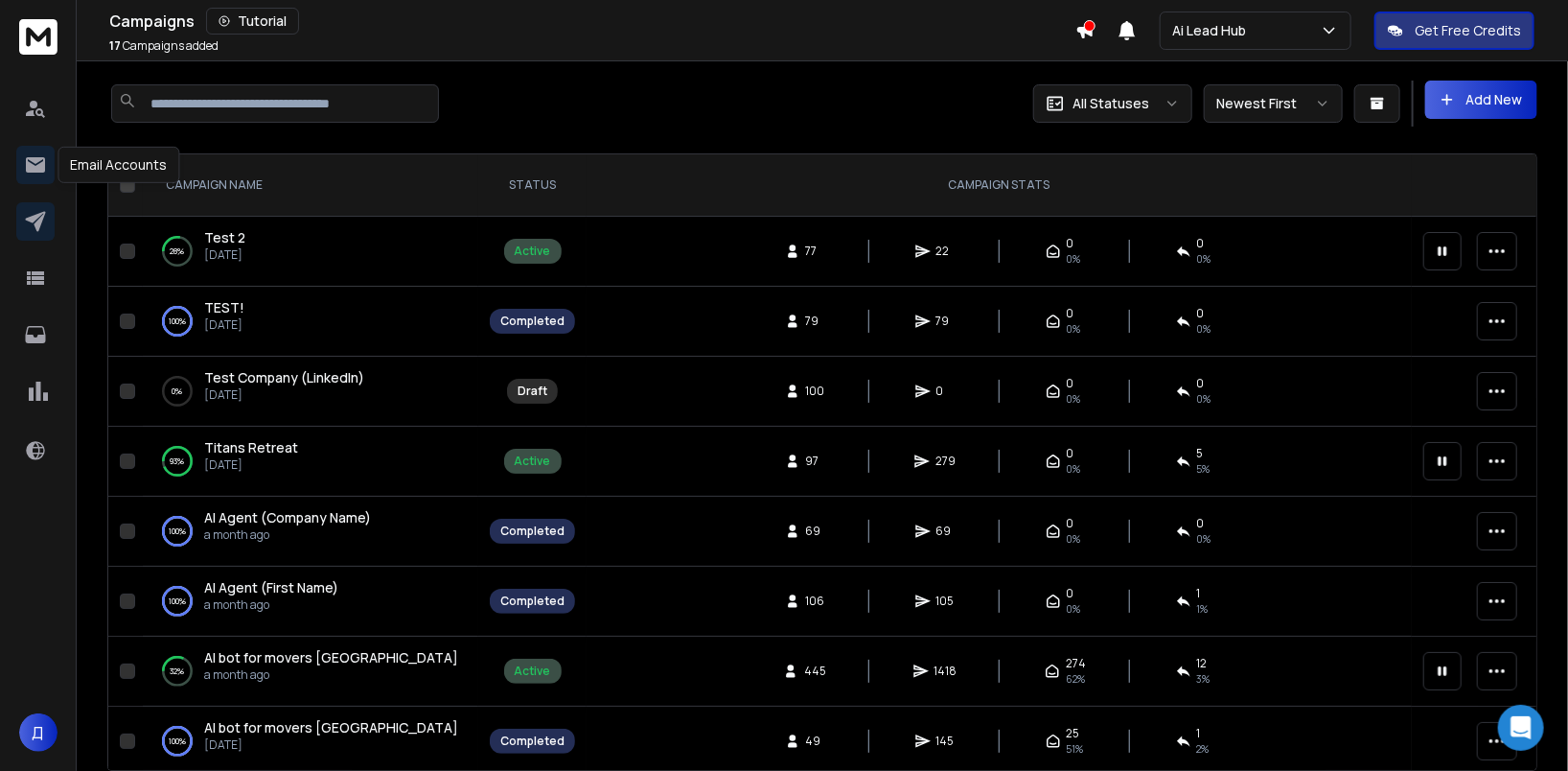
click at [31, 158] on icon at bounding box center [35, 165] width 19 height 15
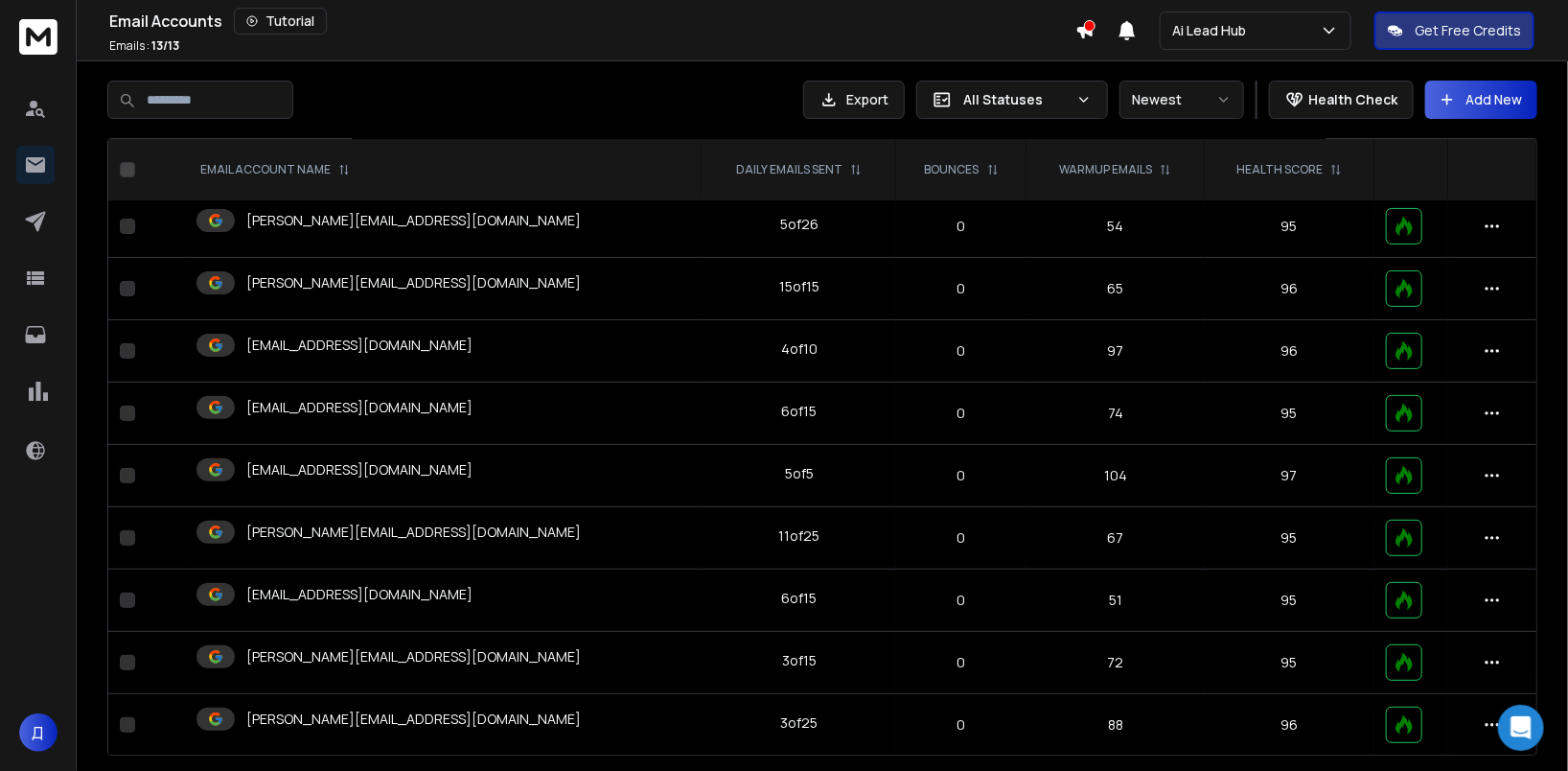
scroll to position [163, 0]
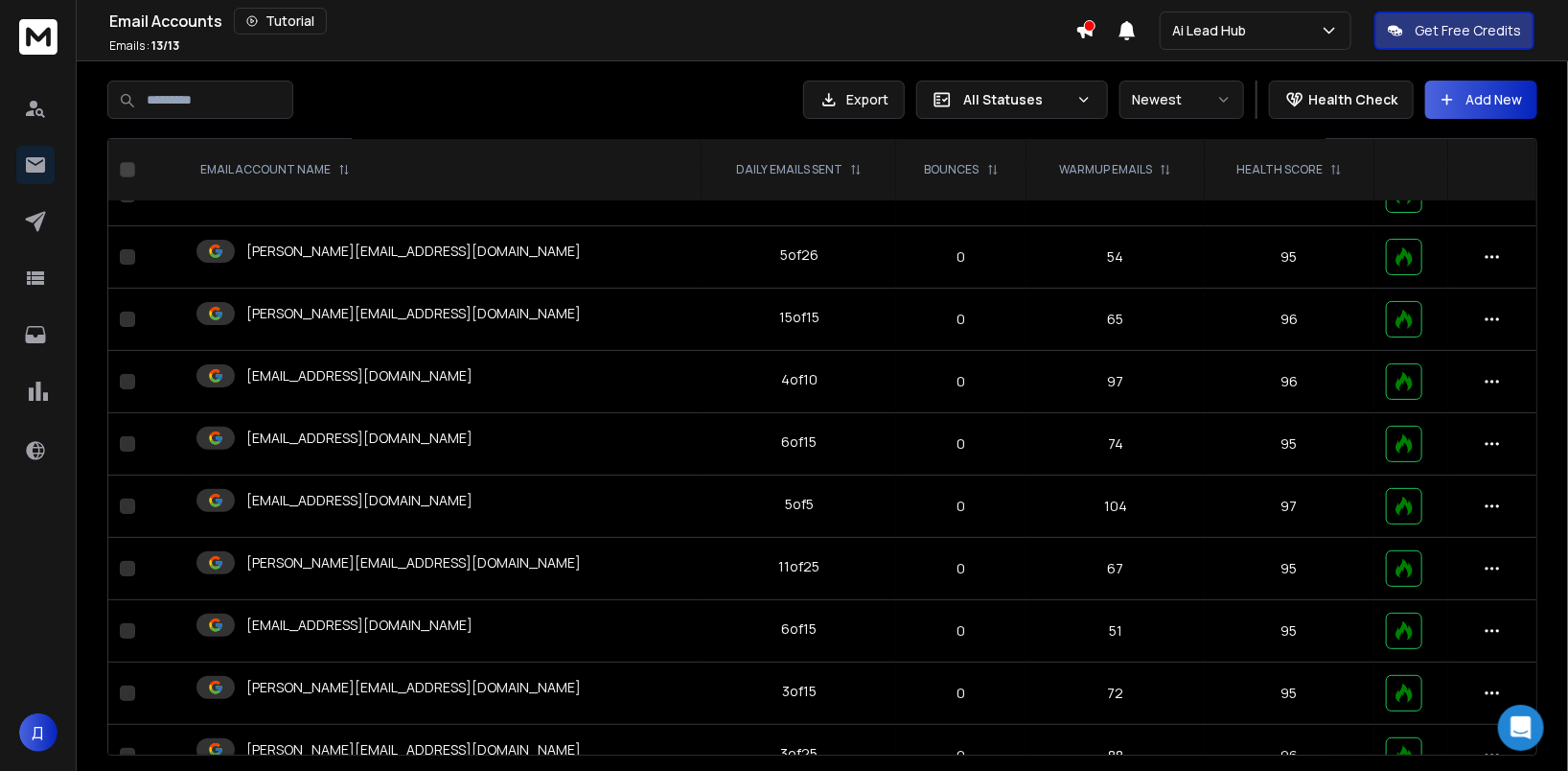
click at [783, 689] on div "3 of 15" at bounding box center [799, 691] width 35 height 19
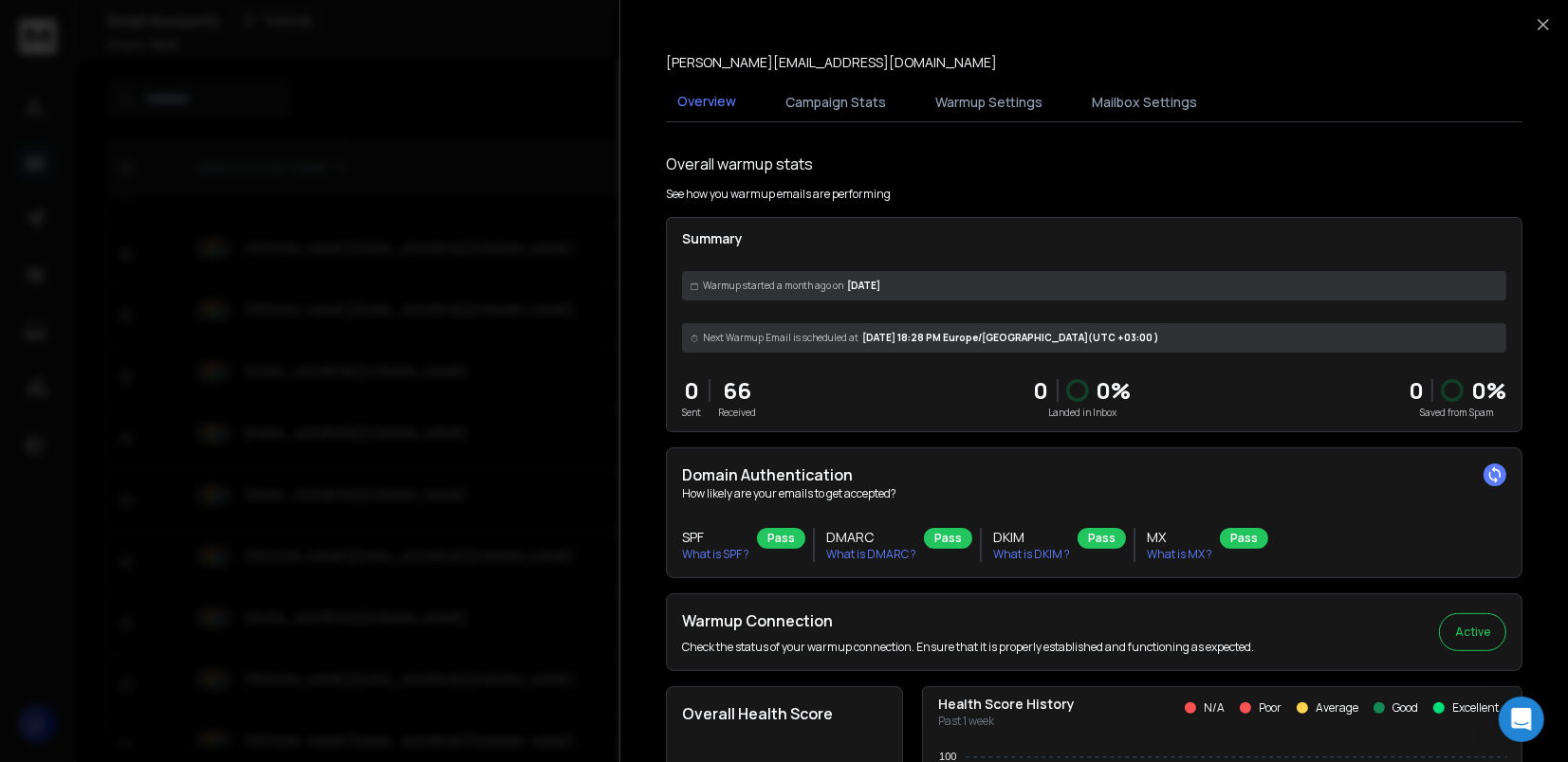
click at [1141, 89] on button "Mailbox Settings" at bounding box center [1144, 102] width 128 height 42
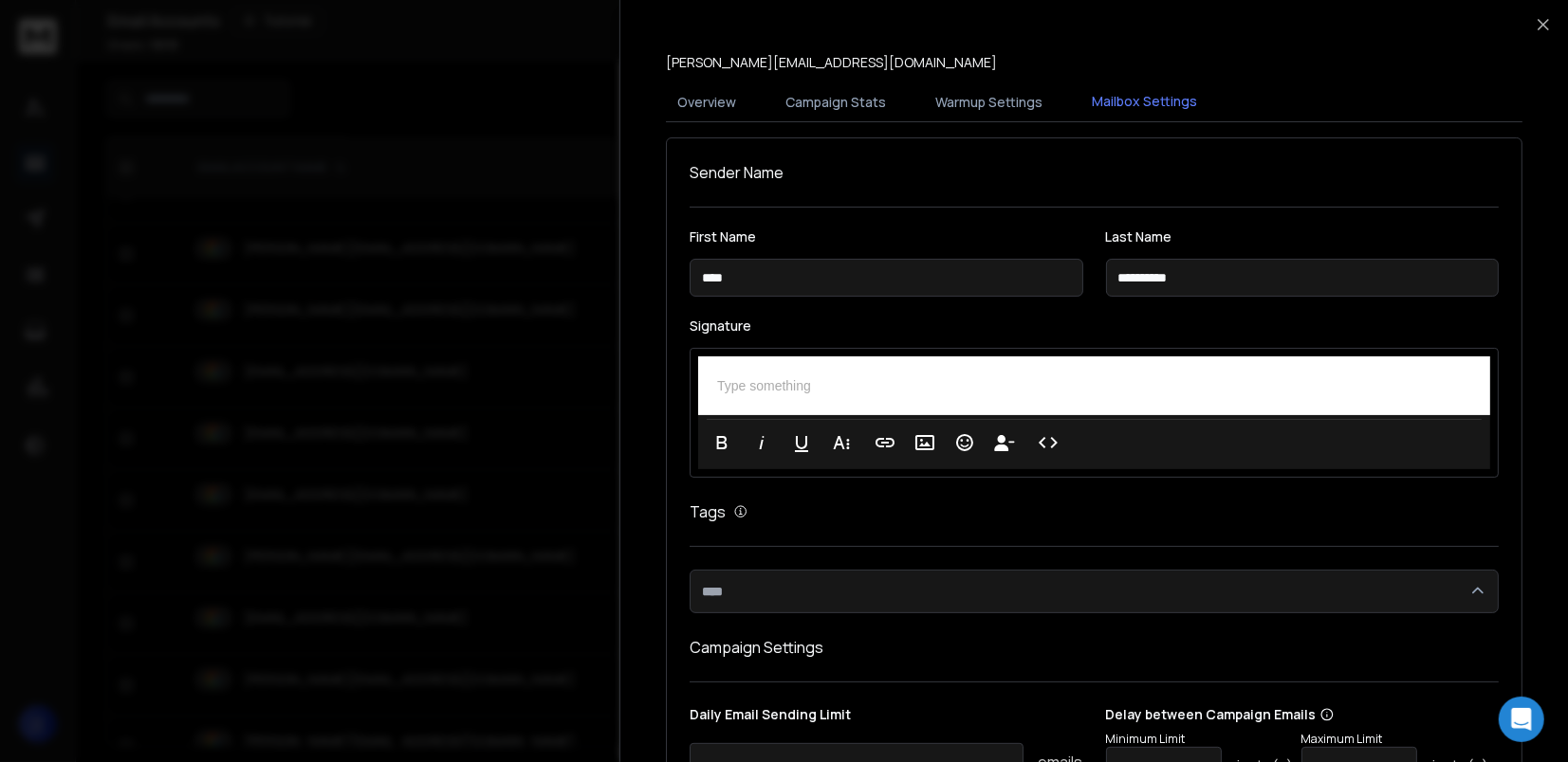
click at [578, 58] on div at bounding box center [784, 381] width 1568 height 762
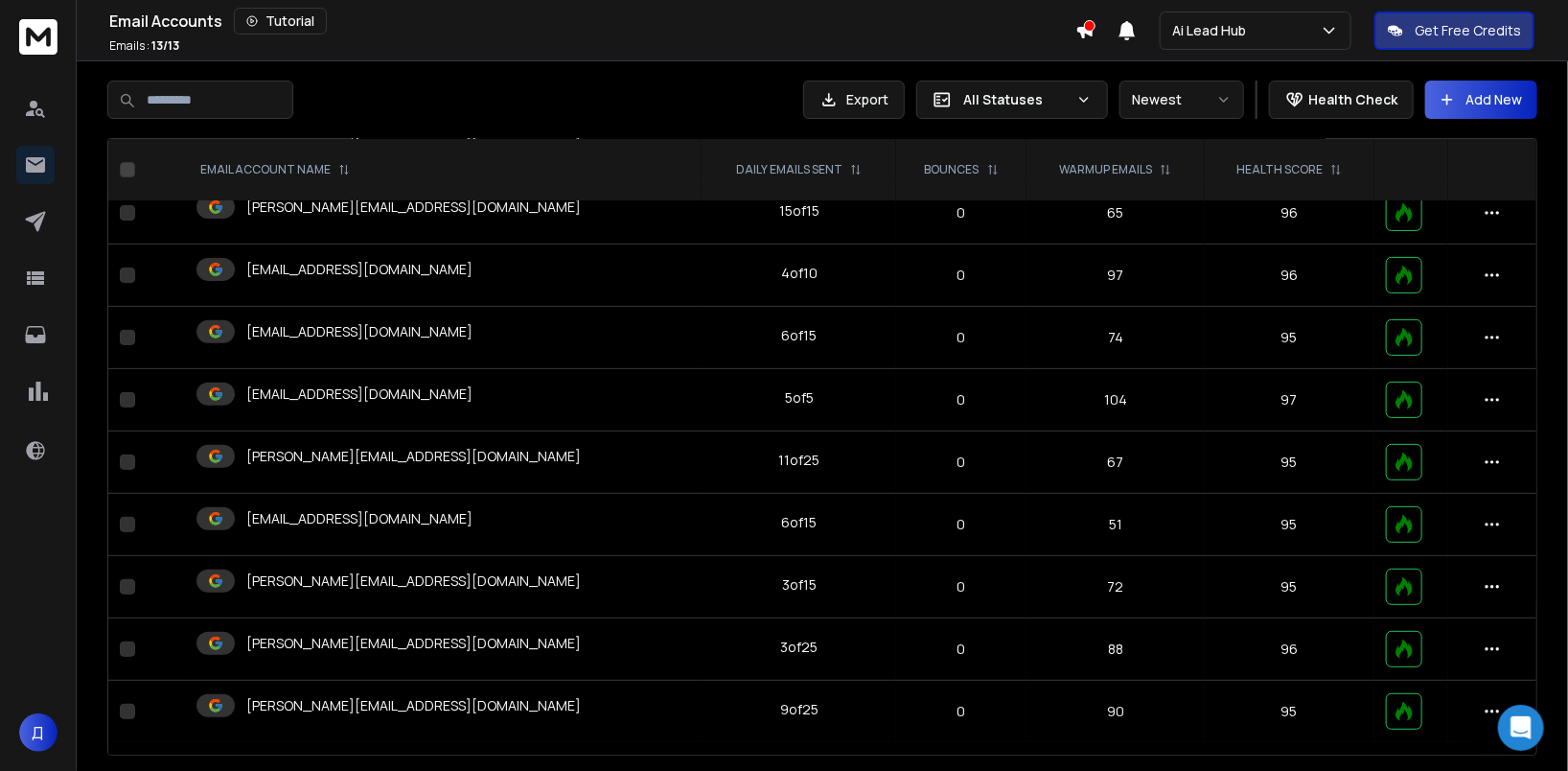
scroll to position [0, 0]
